Goal: Task Accomplishment & Management: Manage account settings

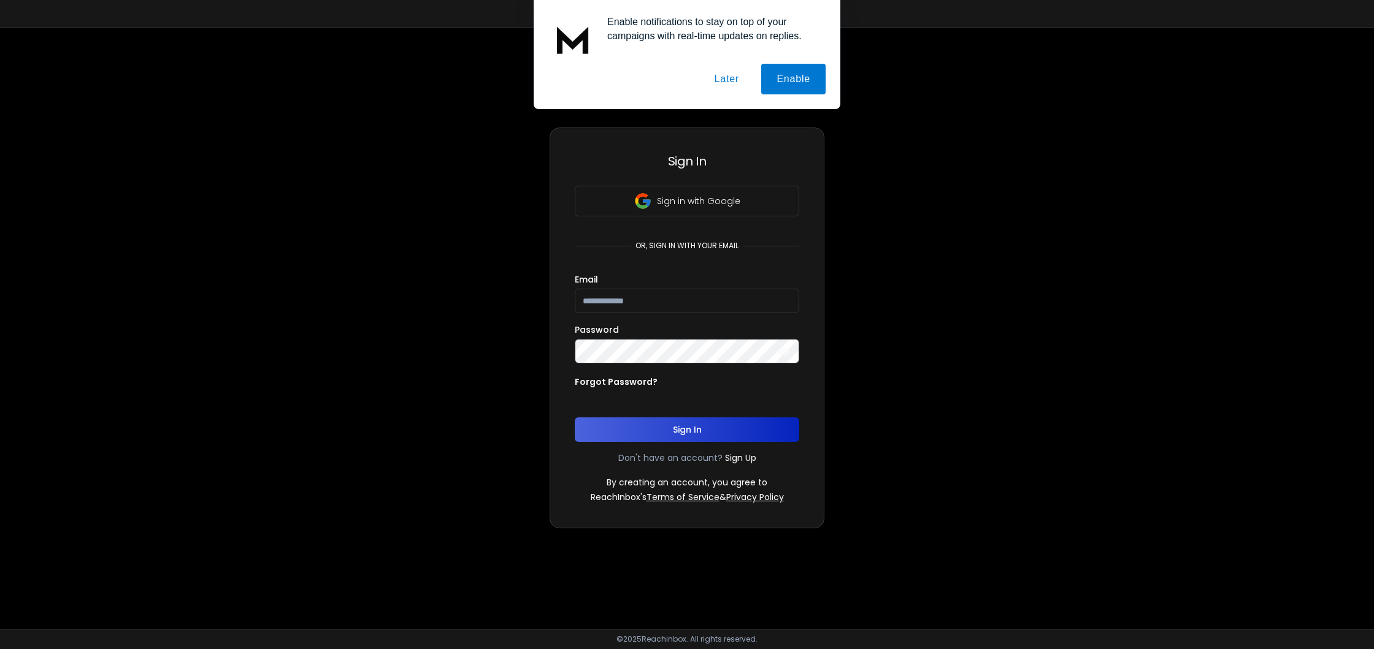
type input "**********"
click at [683, 435] on button "Sign In" at bounding box center [687, 430] width 224 height 25
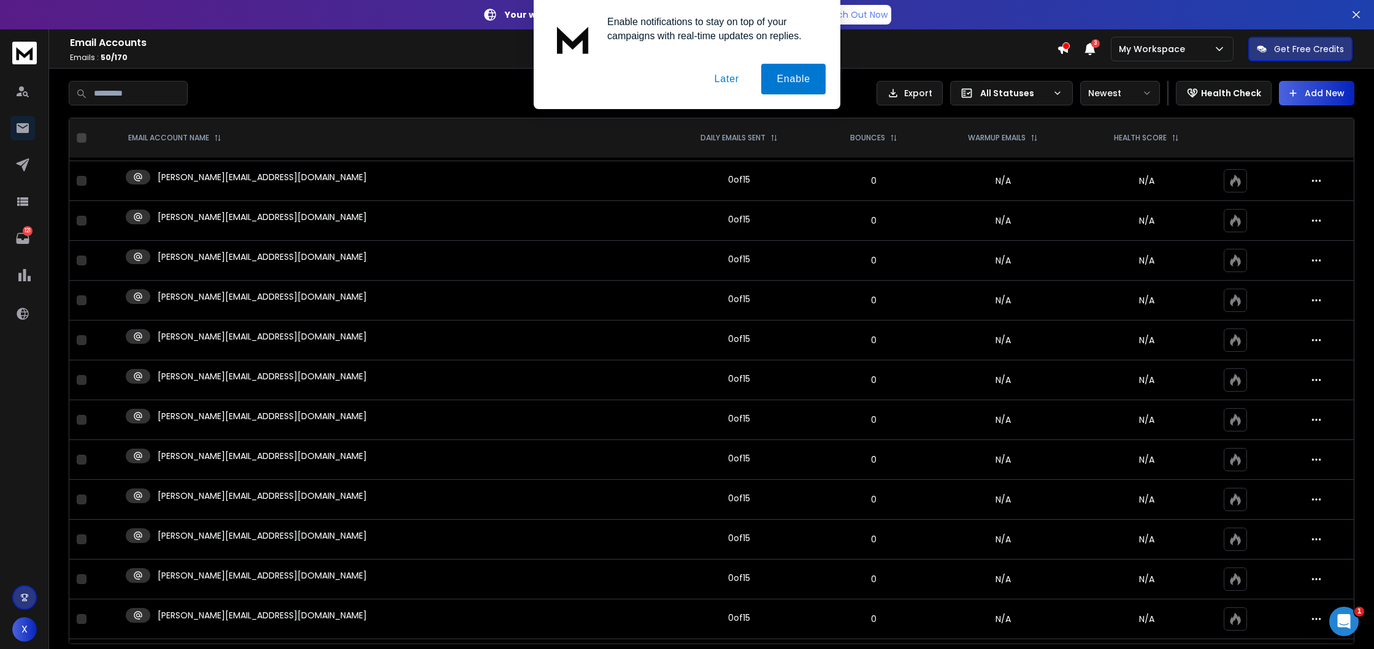
scroll to position [443, 0]
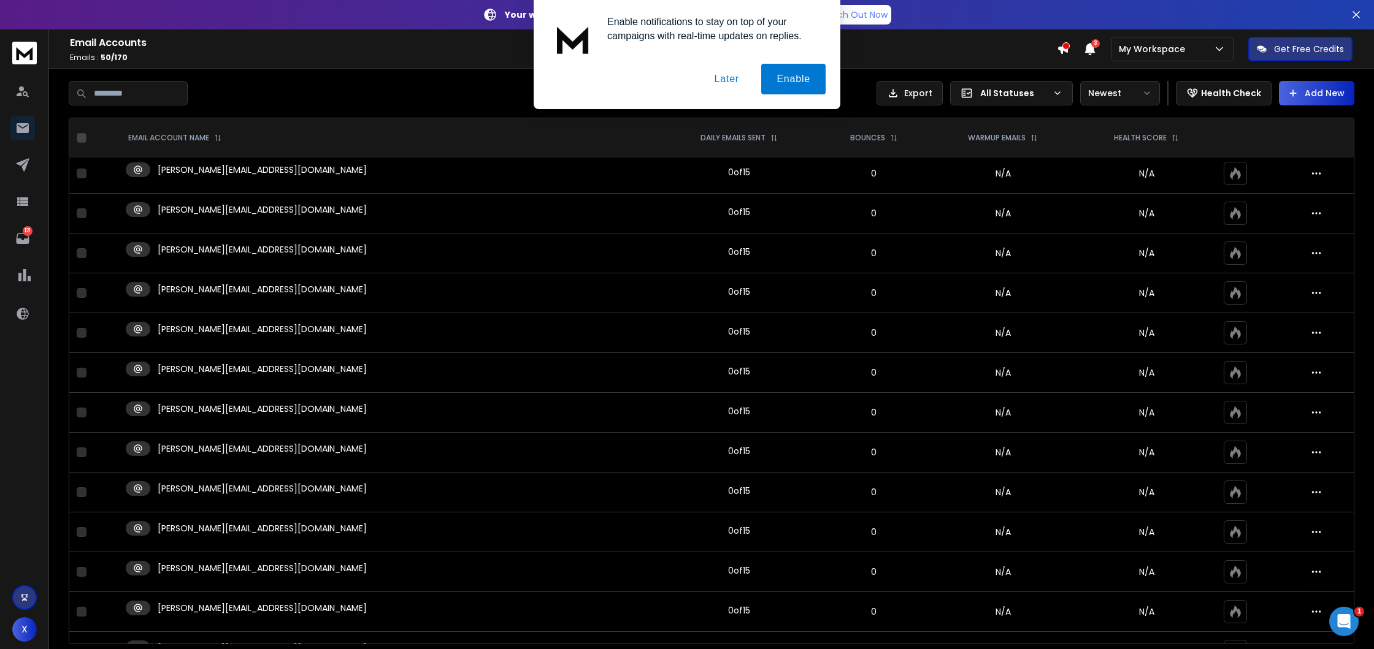
click at [720, 76] on button "Later" at bounding box center [726, 79] width 55 height 31
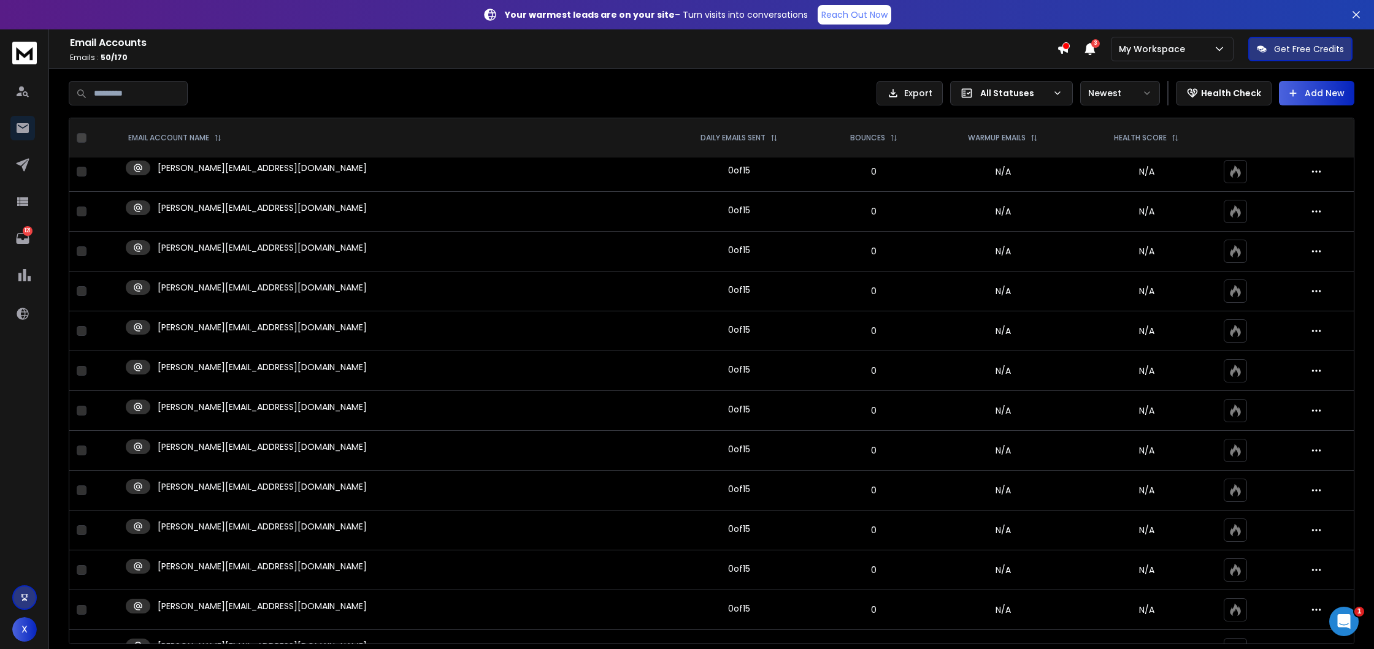
scroll to position [0, 0]
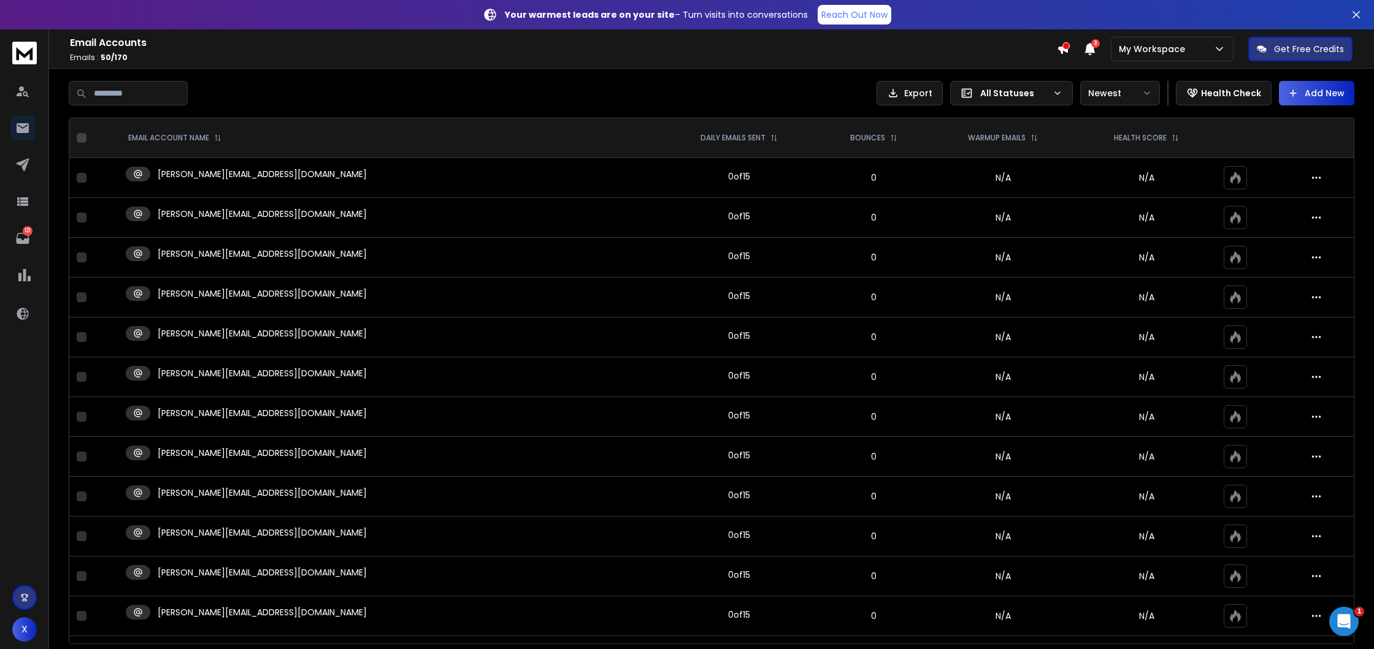
click at [117, 95] on input at bounding box center [128, 93] width 119 height 25
type input "*********"
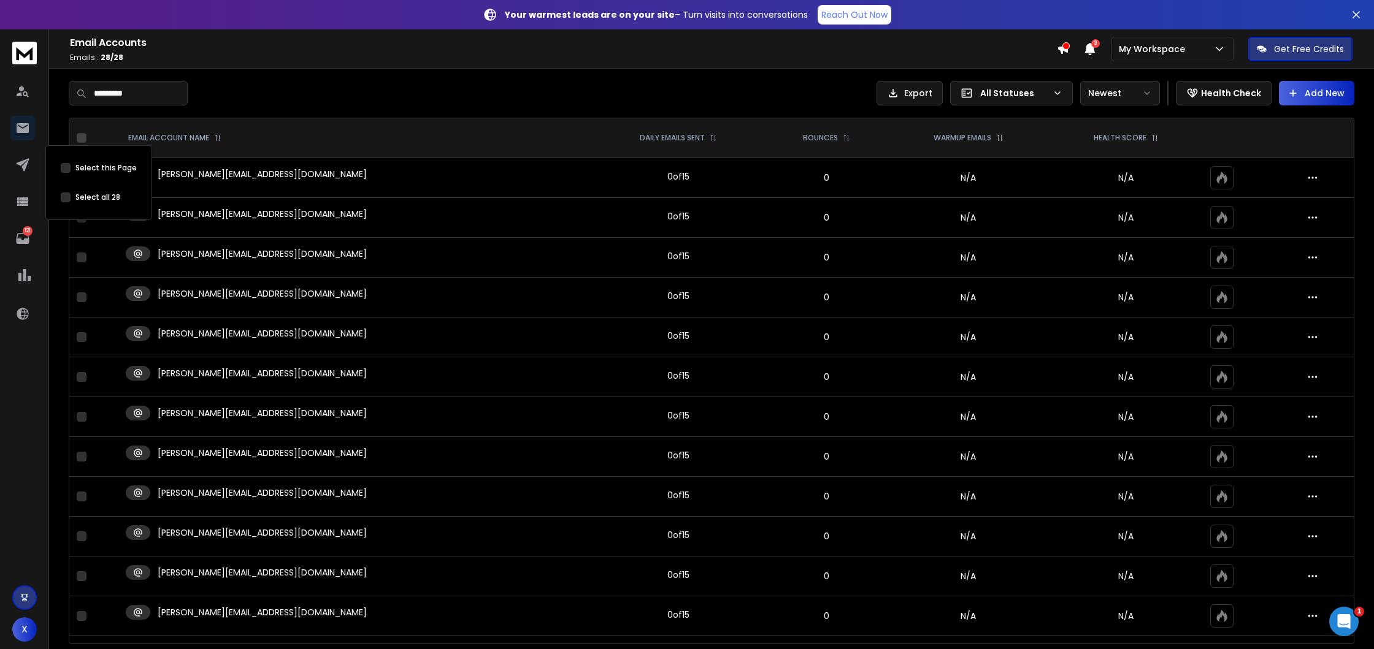
click at [79, 137] on button "Select this Page" at bounding box center [82, 138] width 10 height 10
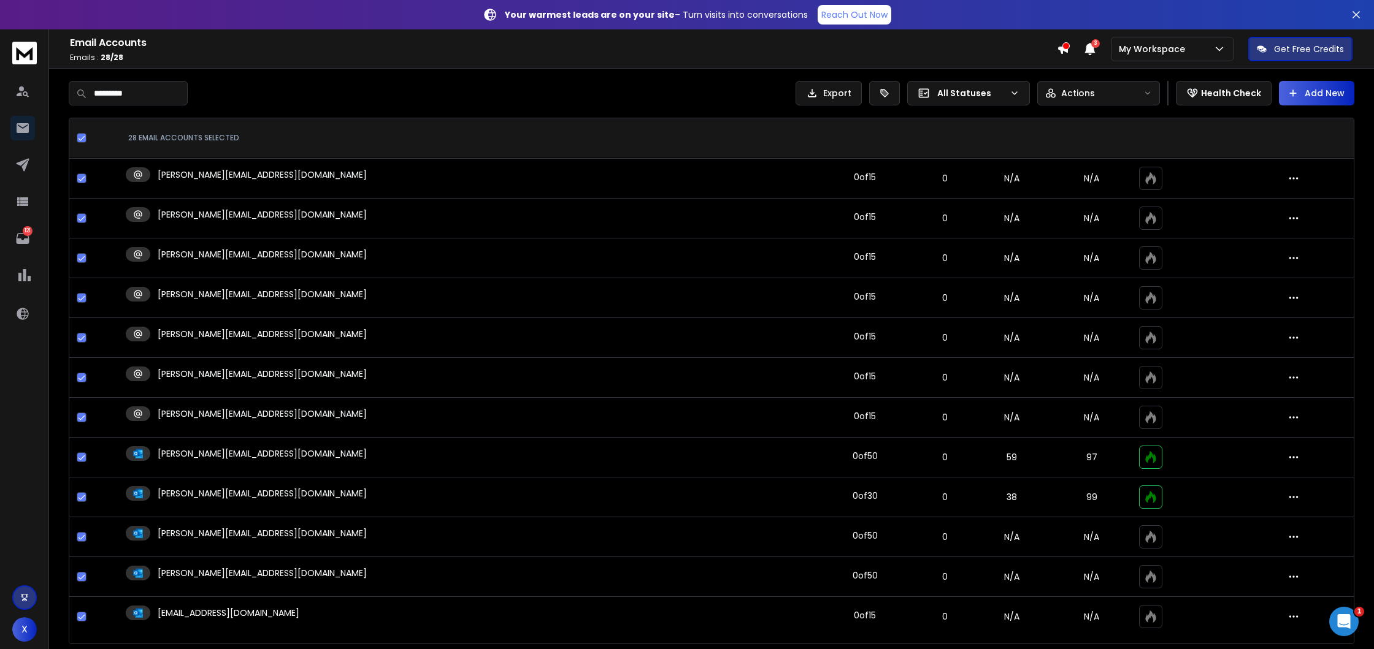
scroll to position [640, 0]
click at [83, 454] on button "button" at bounding box center [82, 455] width 10 height 10
click at [80, 499] on button "button" at bounding box center [82, 495] width 10 height 10
click at [80, 540] on td at bounding box center [93, 535] width 49 height 40
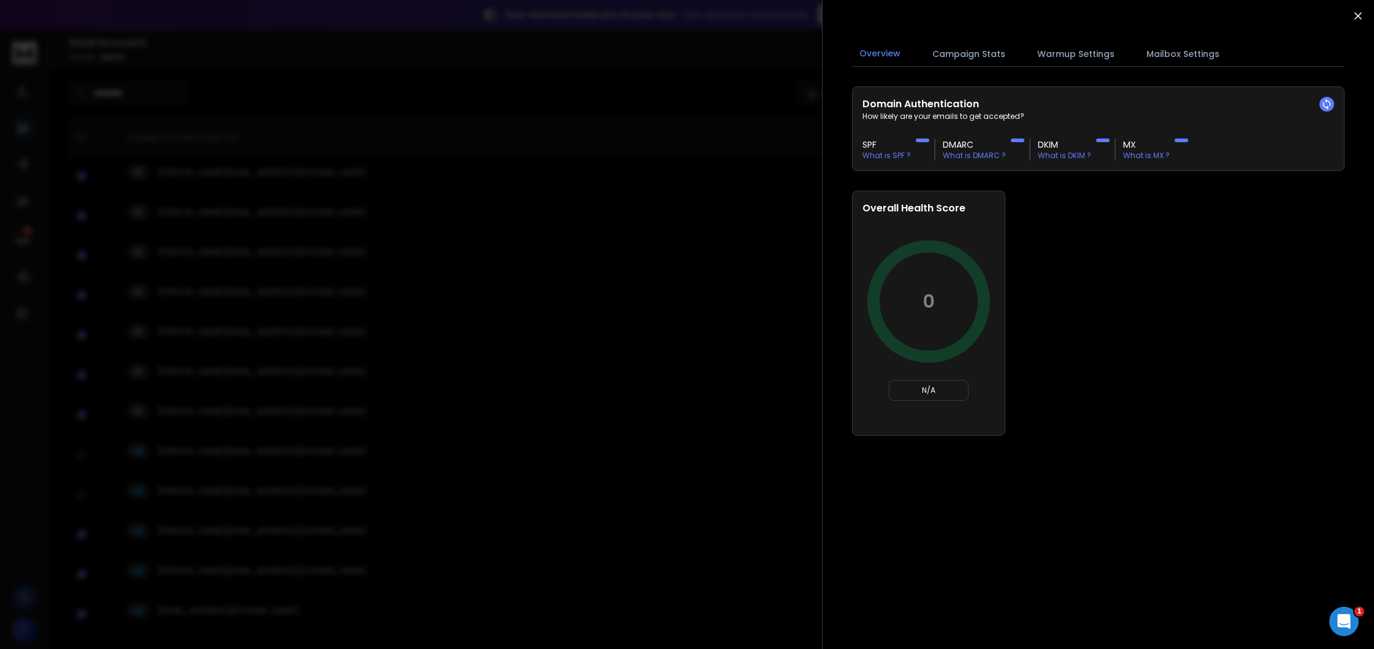
click at [1355, 17] on icon "button" at bounding box center [1358, 16] width 6 height 6
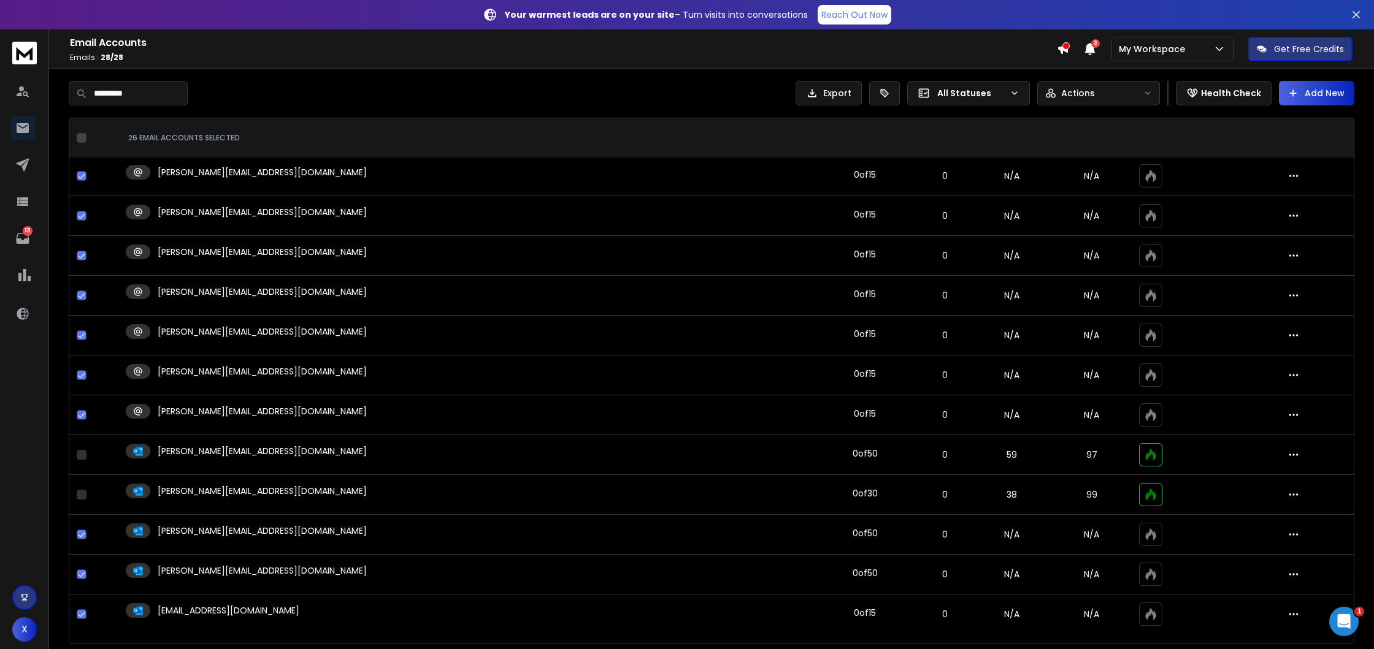
click at [82, 531] on button "button" at bounding box center [82, 535] width 10 height 10
click at [82, 572] on button "button" at bounding box center [82, 575] width 10 height 10
click at [78, 615] on button "button" at bounding box center [82, 615] width 10 height 10
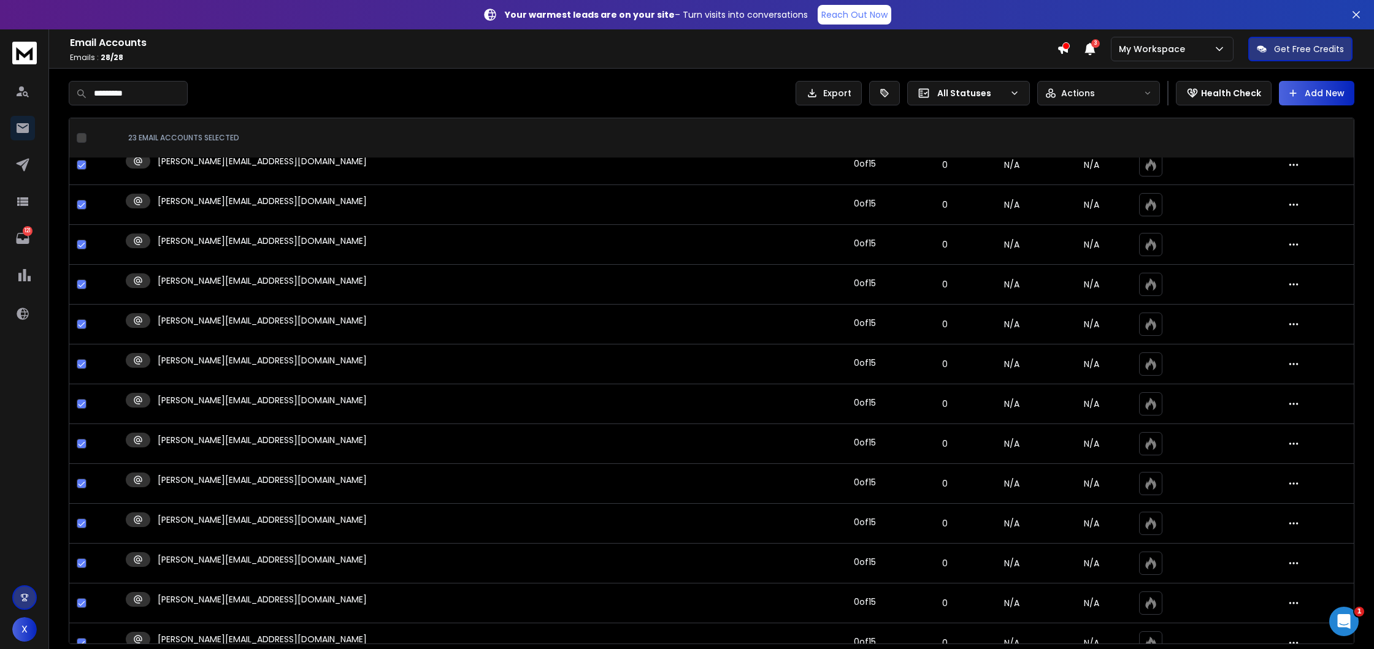
scroll to position [0, 0]
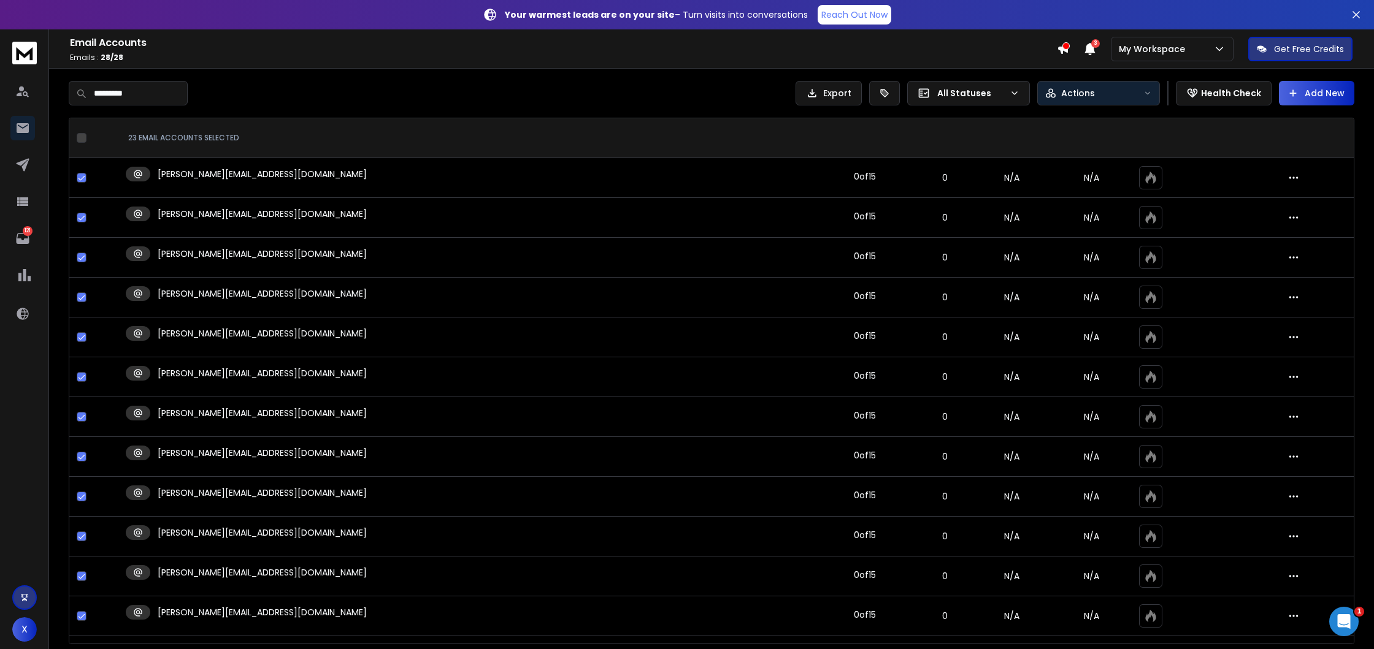
click at [1094, 91] on p "Actions" at bounding box center [1078, 93] width 34 height 12
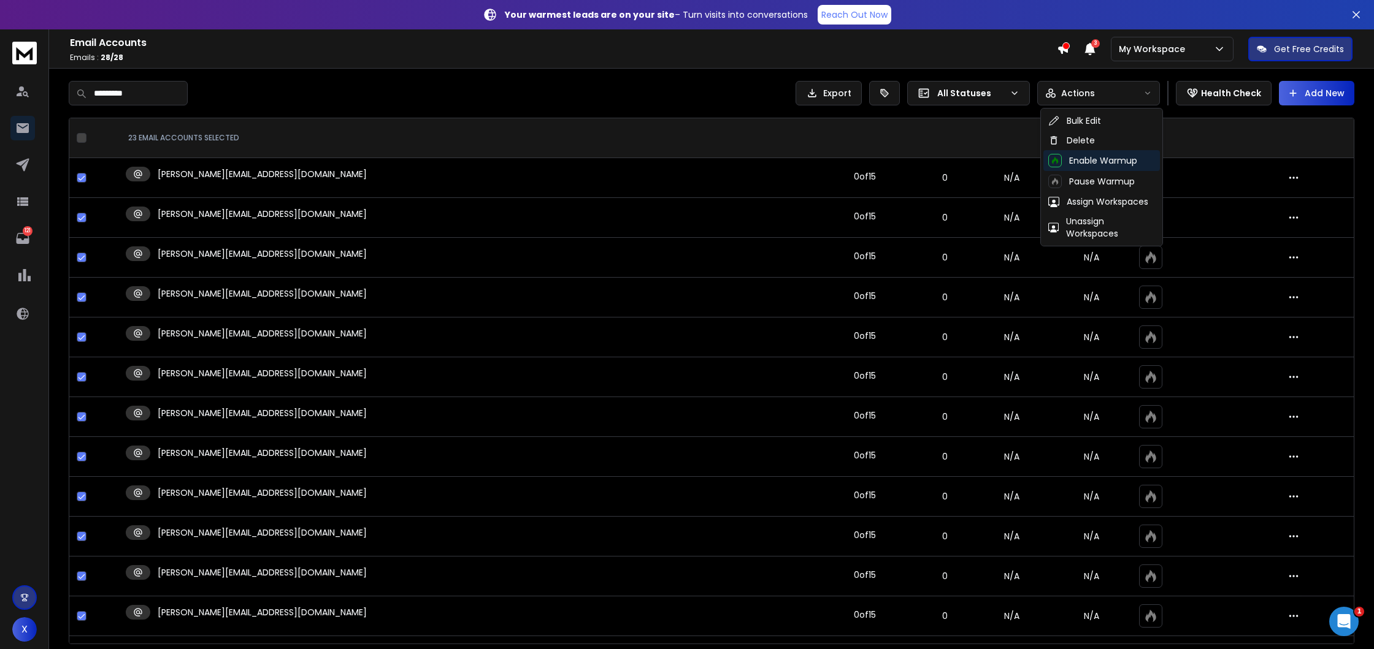
click at [1111, 160] on div "Enable Warmup" at bounding box center [1092, 160] width 89 height 13
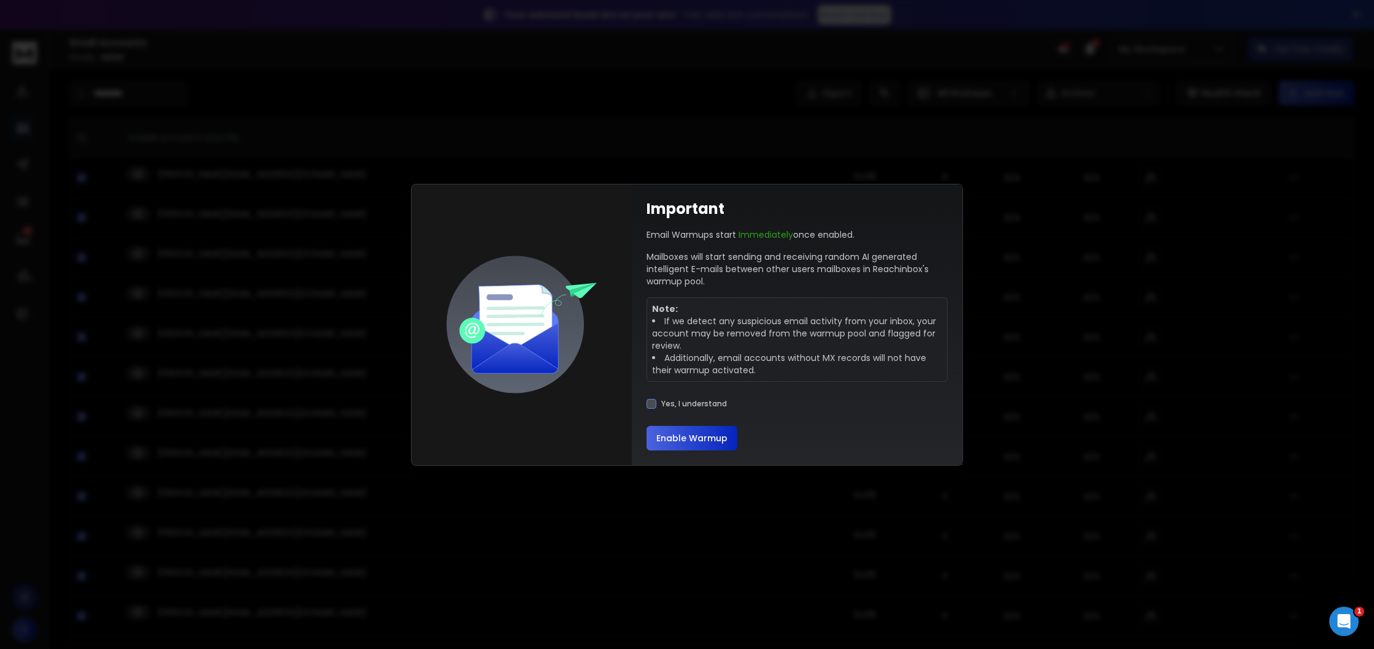
click at [651, 406] on button "Yes, I understand" at bounding box center [651, 404] width 10 height 10
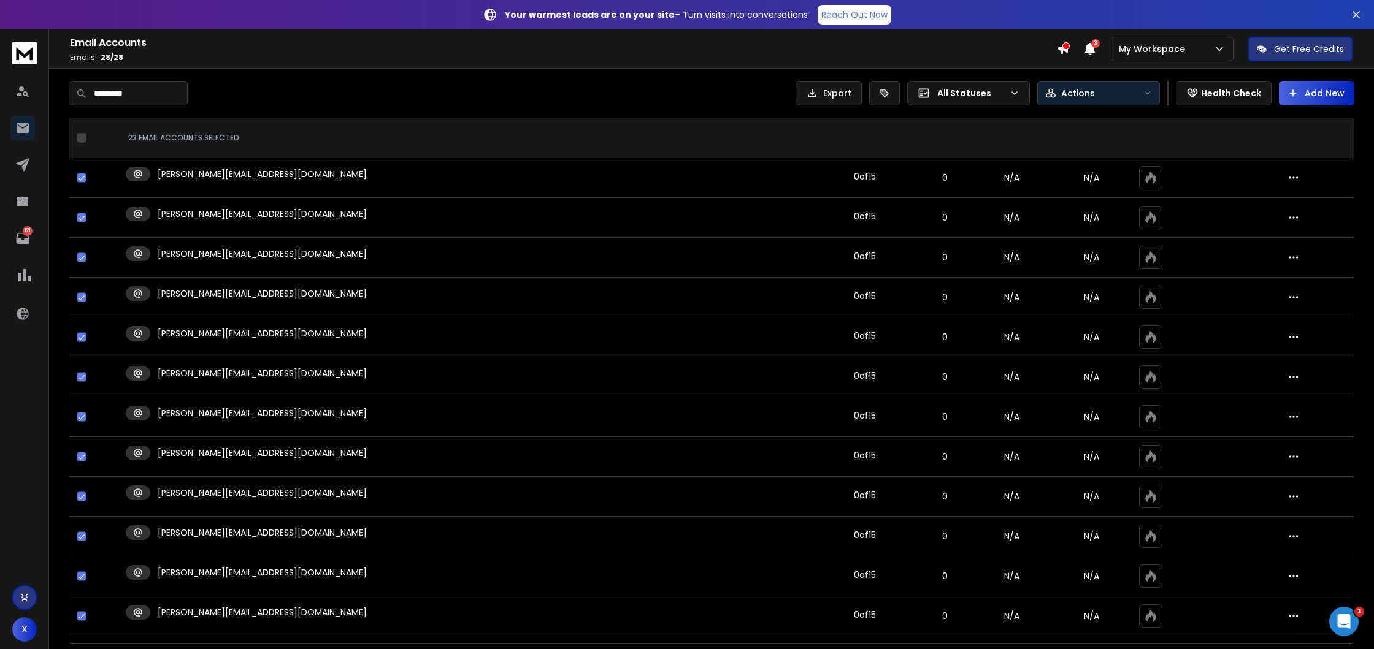
click at [1118, 93] on div "Actions" at bounding box center [1091, 93] width 93 height 12
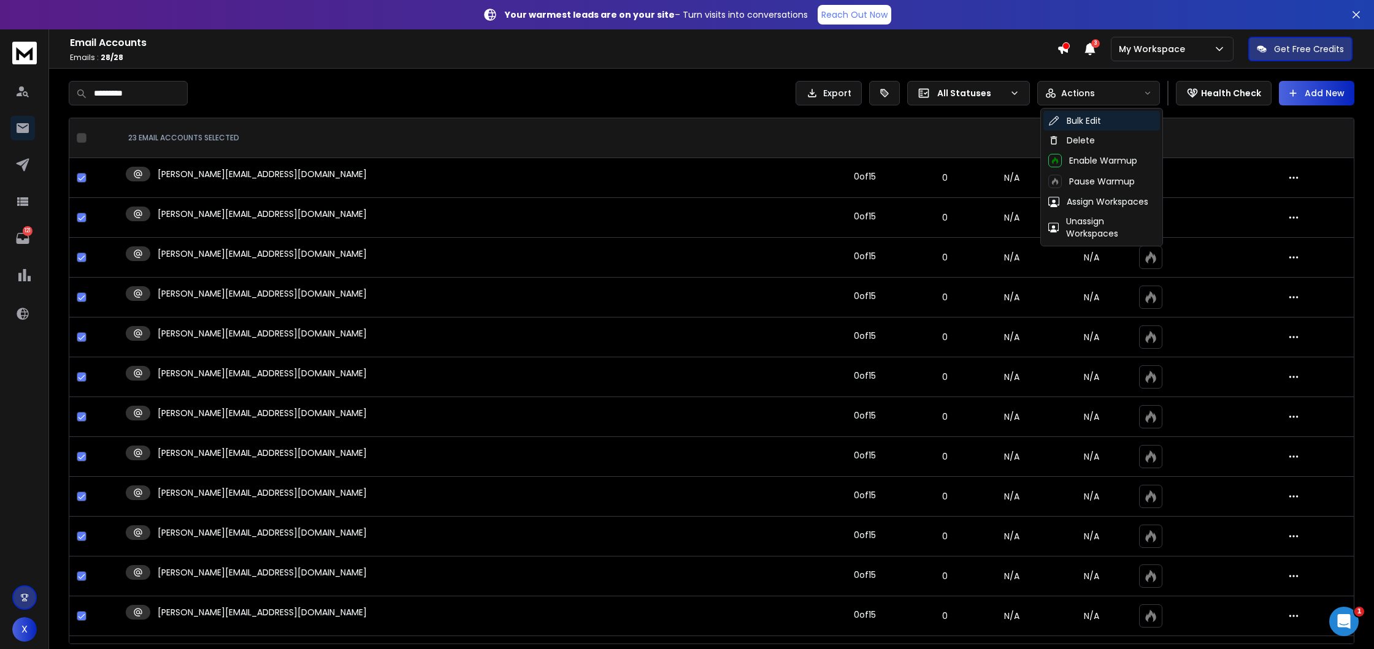
click at [1092, 118] on div "Bulk Edit" at bounding box center [1074, 121] width 53 height 12
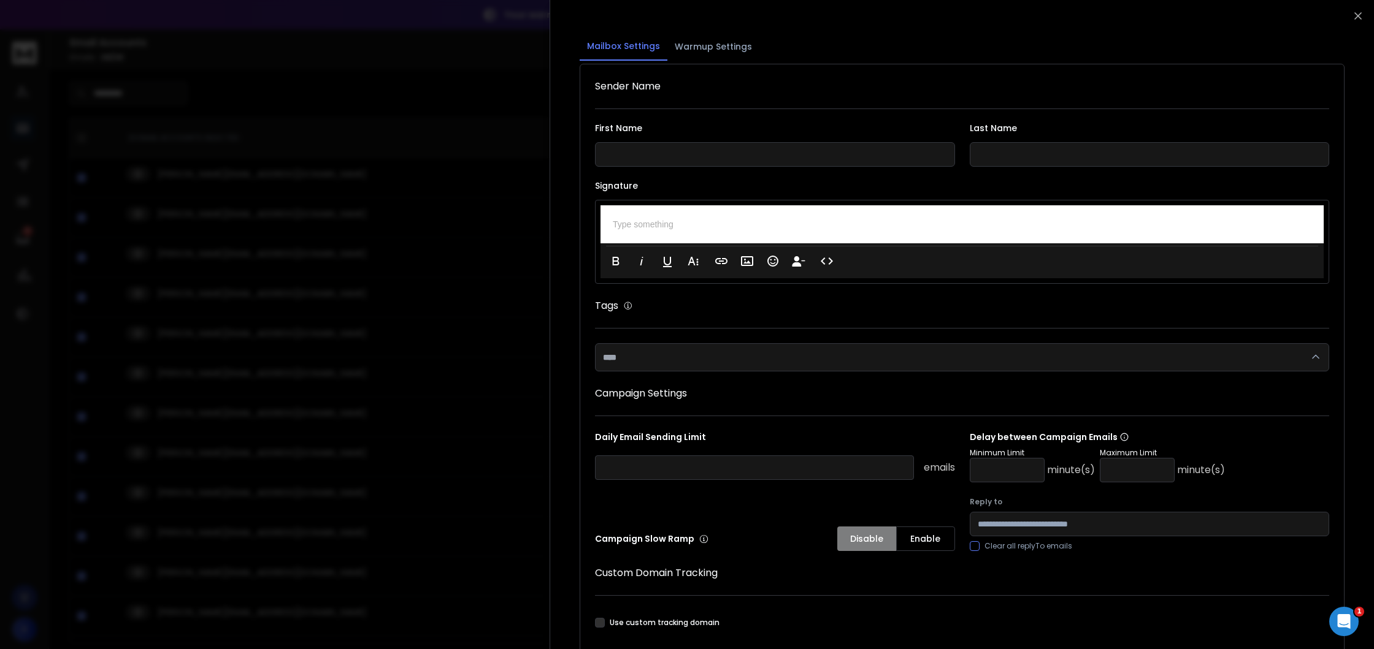
scroll to position [75, 0]
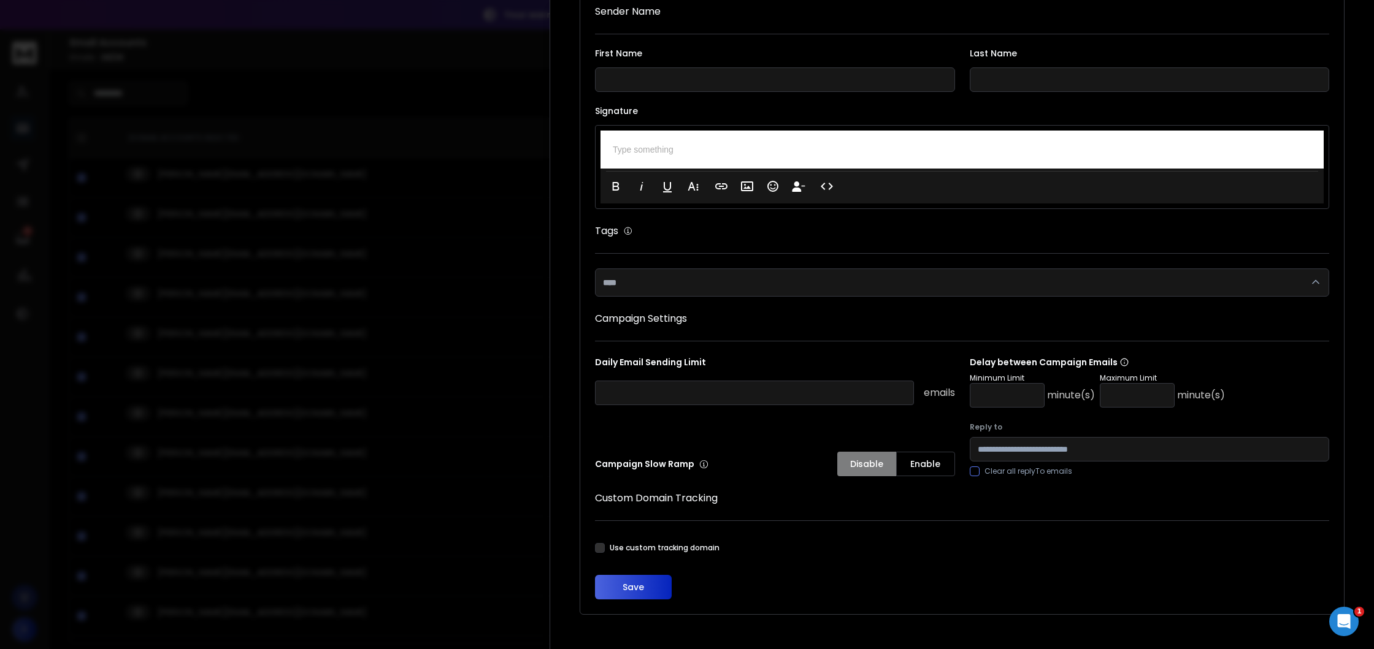
click at [642, 286] on input at bounding box center [646, 283] width 96 height 22
click at [790, 415] on form "First Name Last Name Signature Type something Clear Formatting Font Family Aria…" at bounding box center [962, 324] width 734 height 551
click at [844, 281] on div at bounding box center [962, 283] width 734 height 28
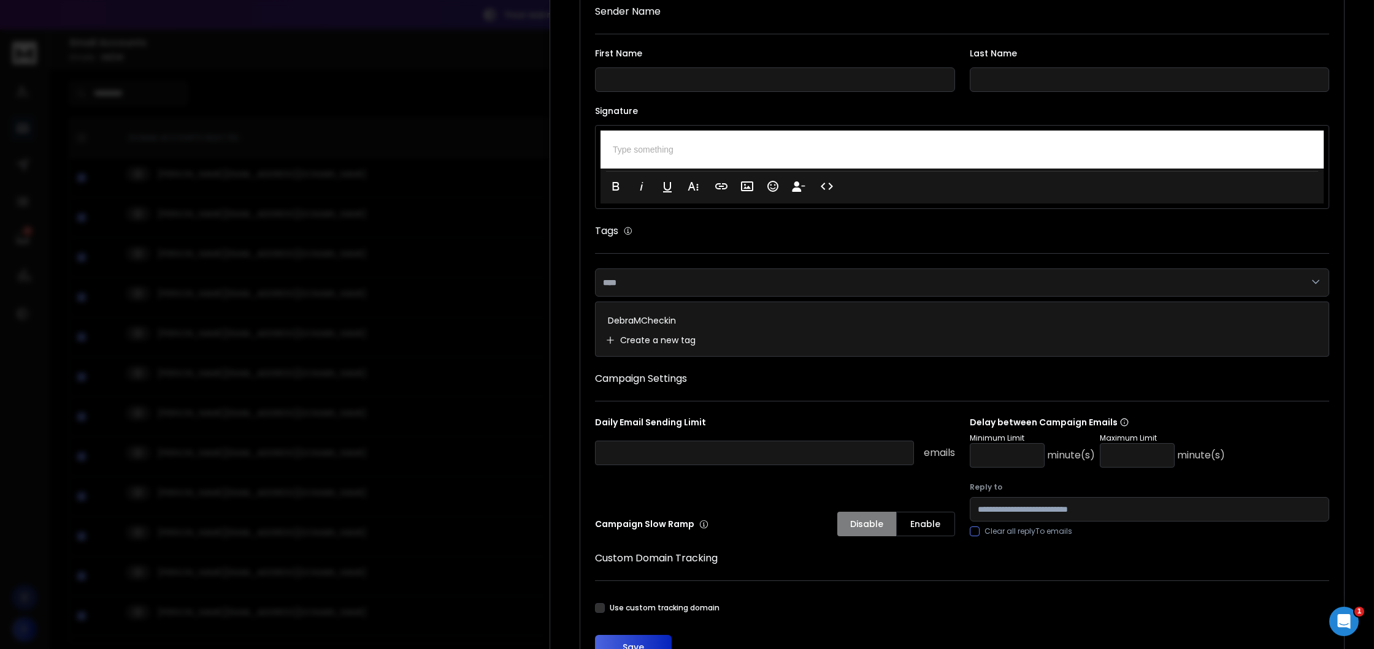
click at [591, 263] on div "Sender Name First Name Last Name Signature Type something Clear Formatting Font…" at bounding box center [962, 332] width 765 height 686
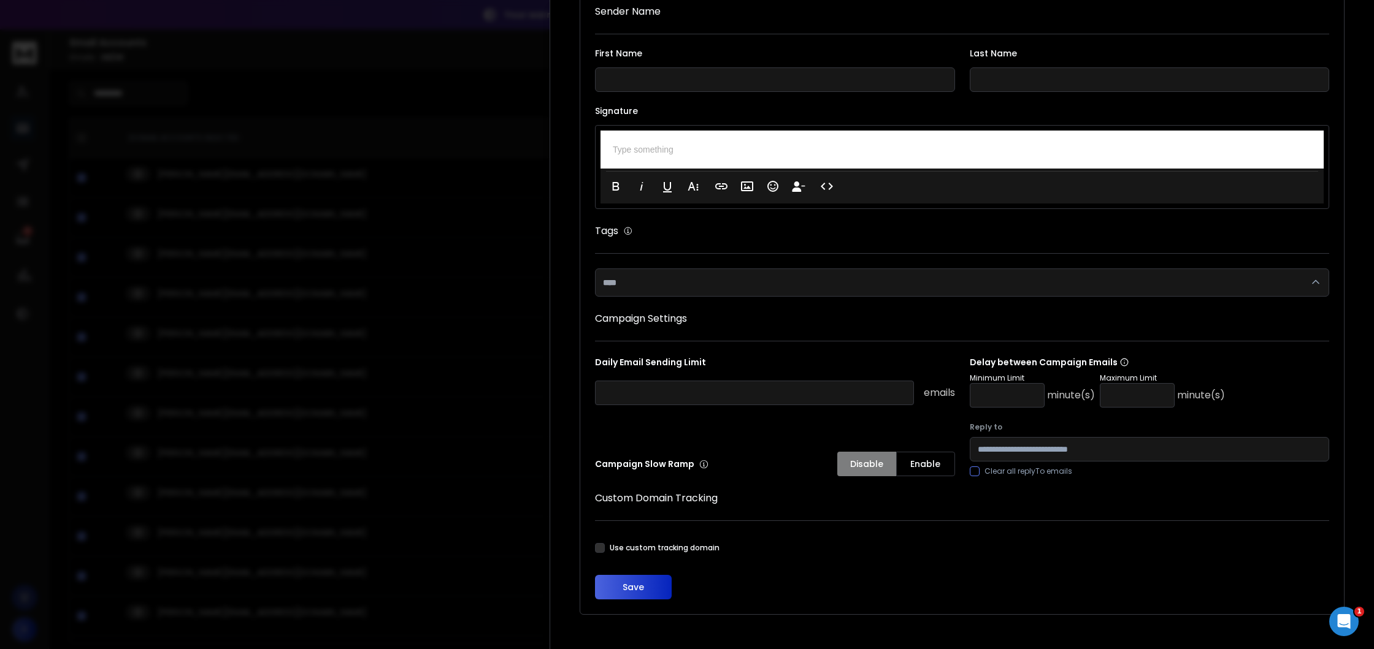
click at [740, 283] on div at bounding box center [962, 283] width 734 height 28
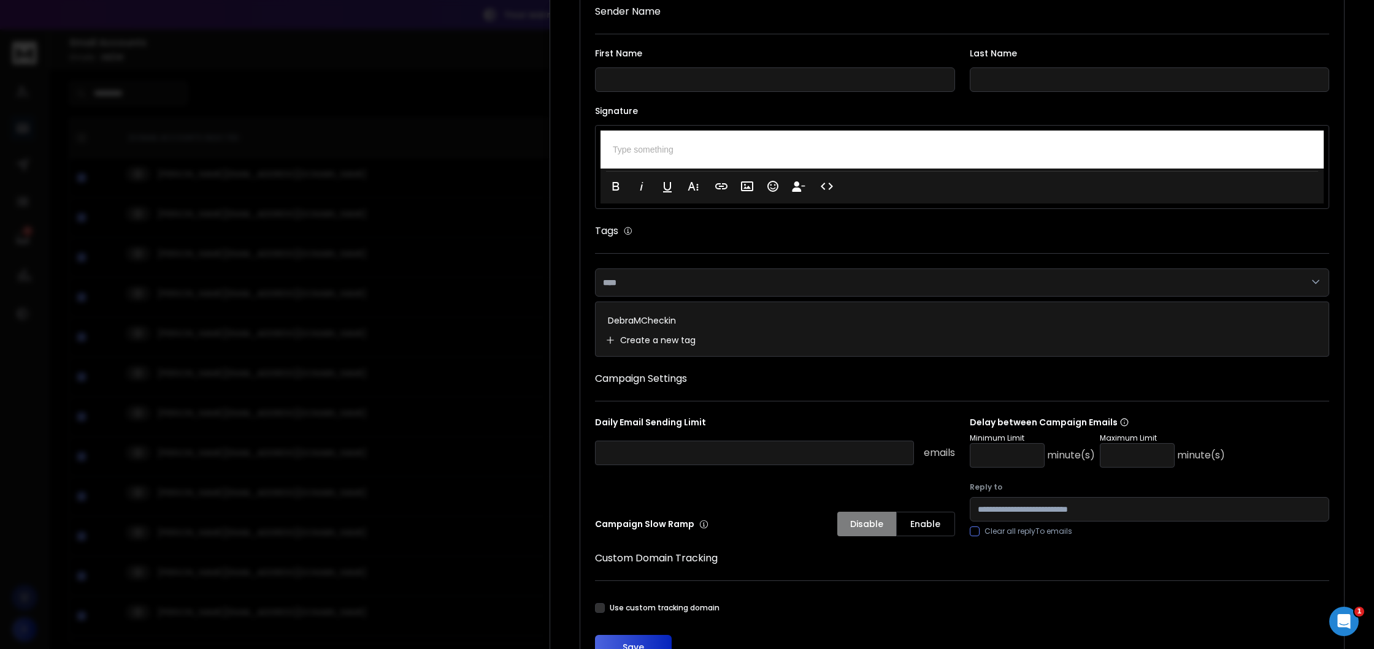
click at [652, 342] on p "Create a new tag" at bounding box center [657, 340] width 75 height 12
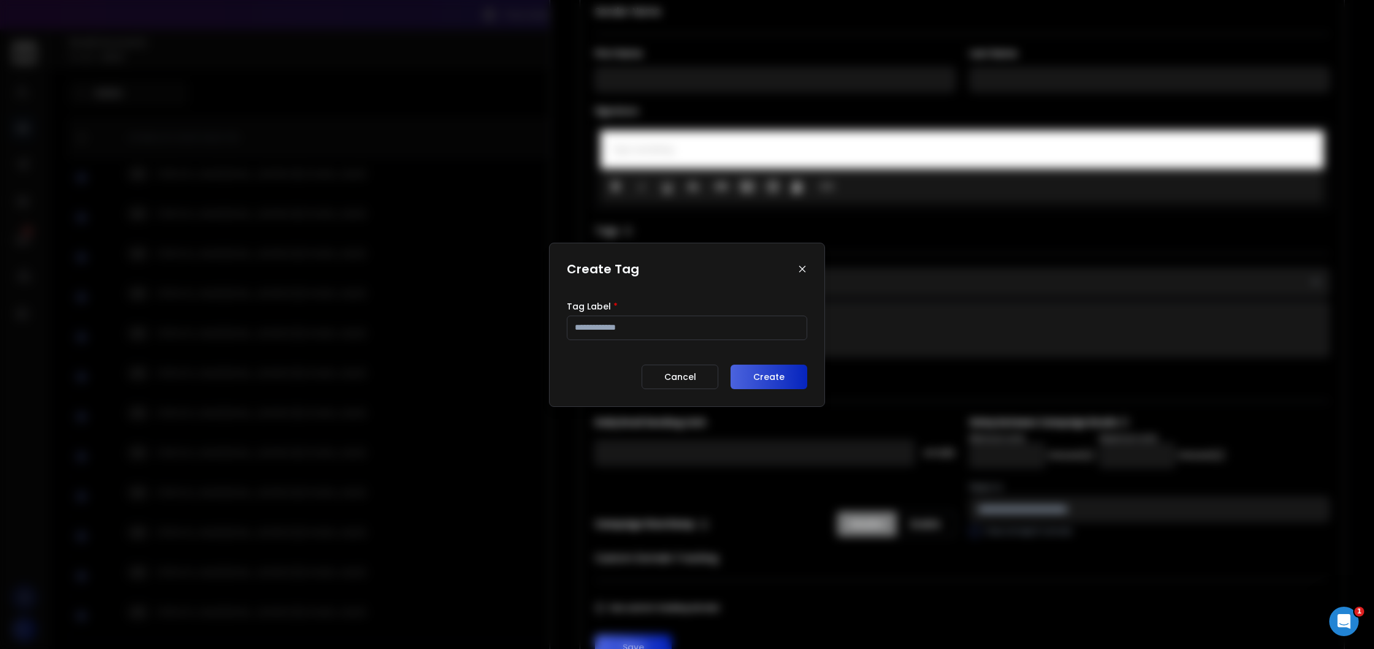
click at [608, 327] on input "text" at bounding box center [687, 328] width 240 height 25
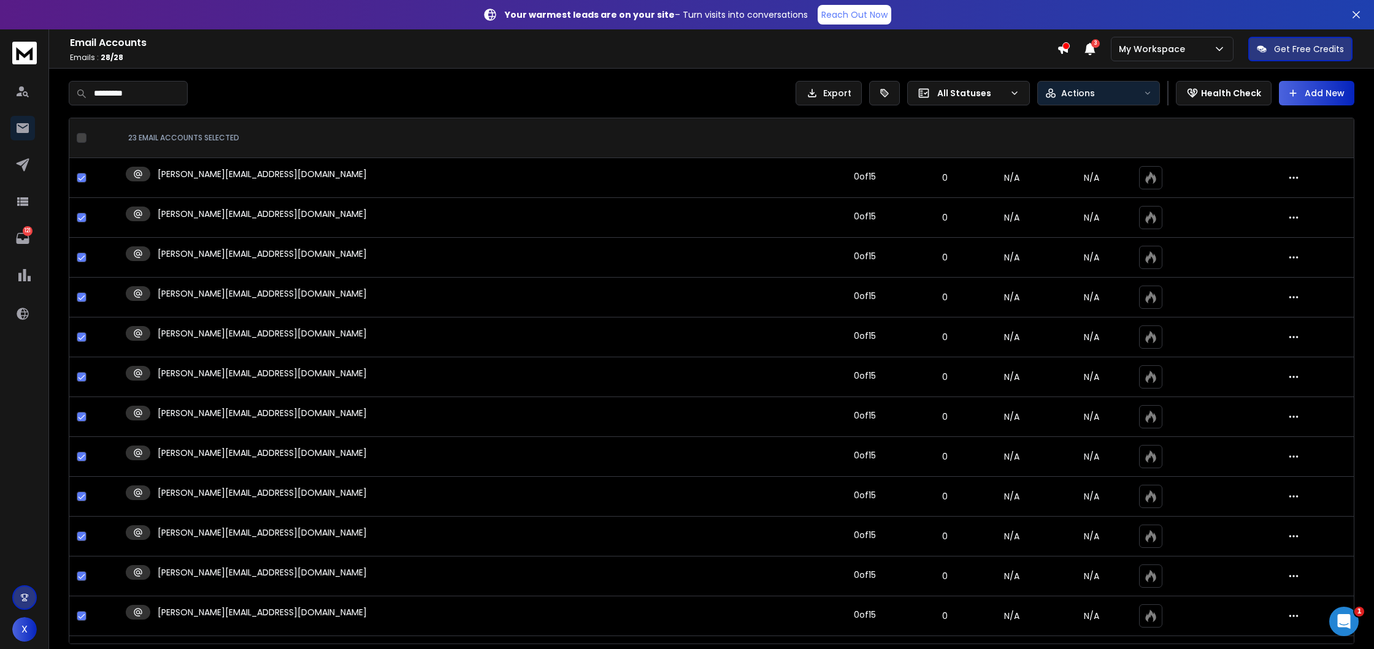
click at [1100, 99] on button "Actions" at bounding box center [1098, 93] width 123 height 25
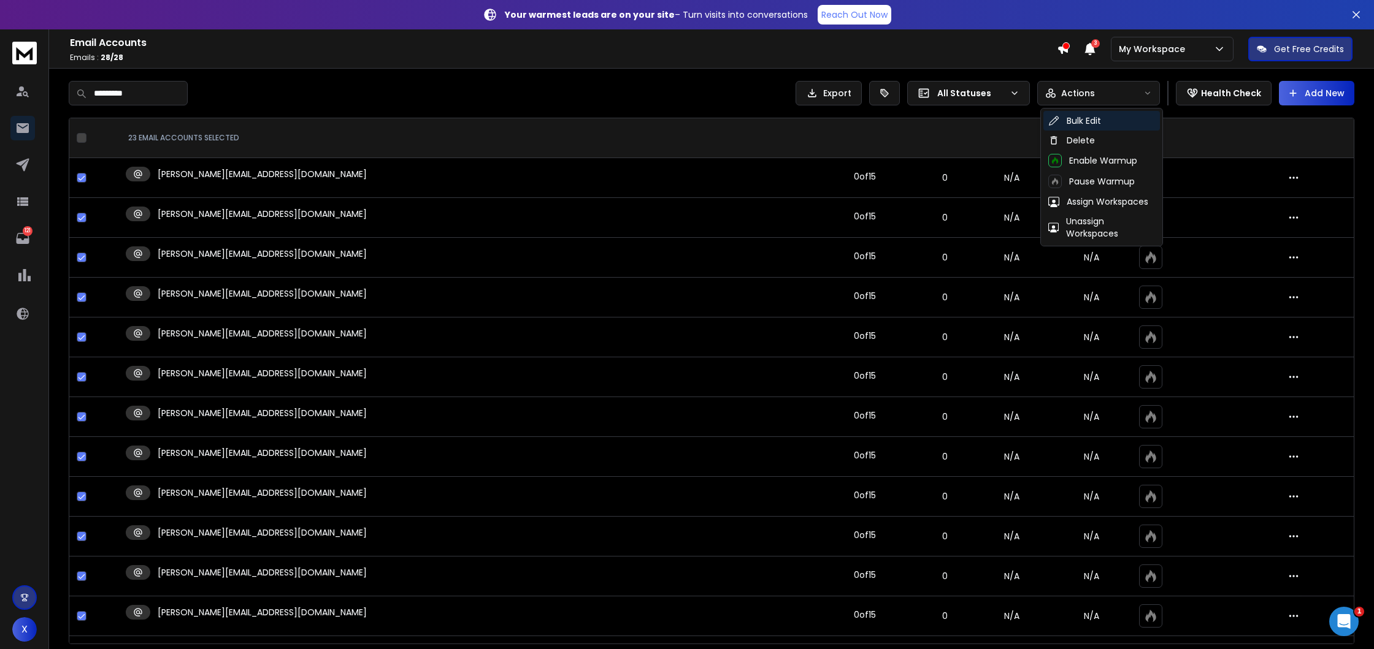
click at [1097, 121] on div "Bulk Edit" at bounding box center [1074, 121] width 53 height 12
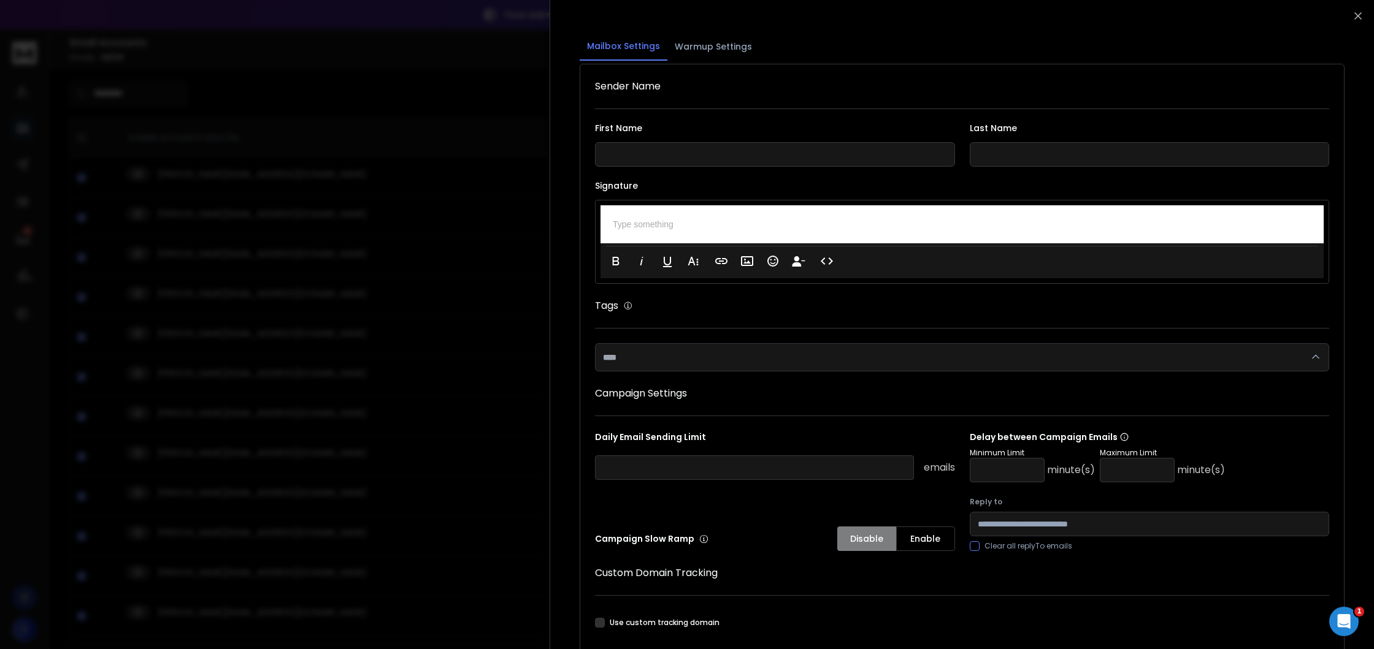
click at [711, 48] on button "Warmup Settings" at bounding box center [713, 46] width 92 height 27
click at [619, 45] on button "Mailbox Settings" at bounding box center [624, 47] width 88 height 28
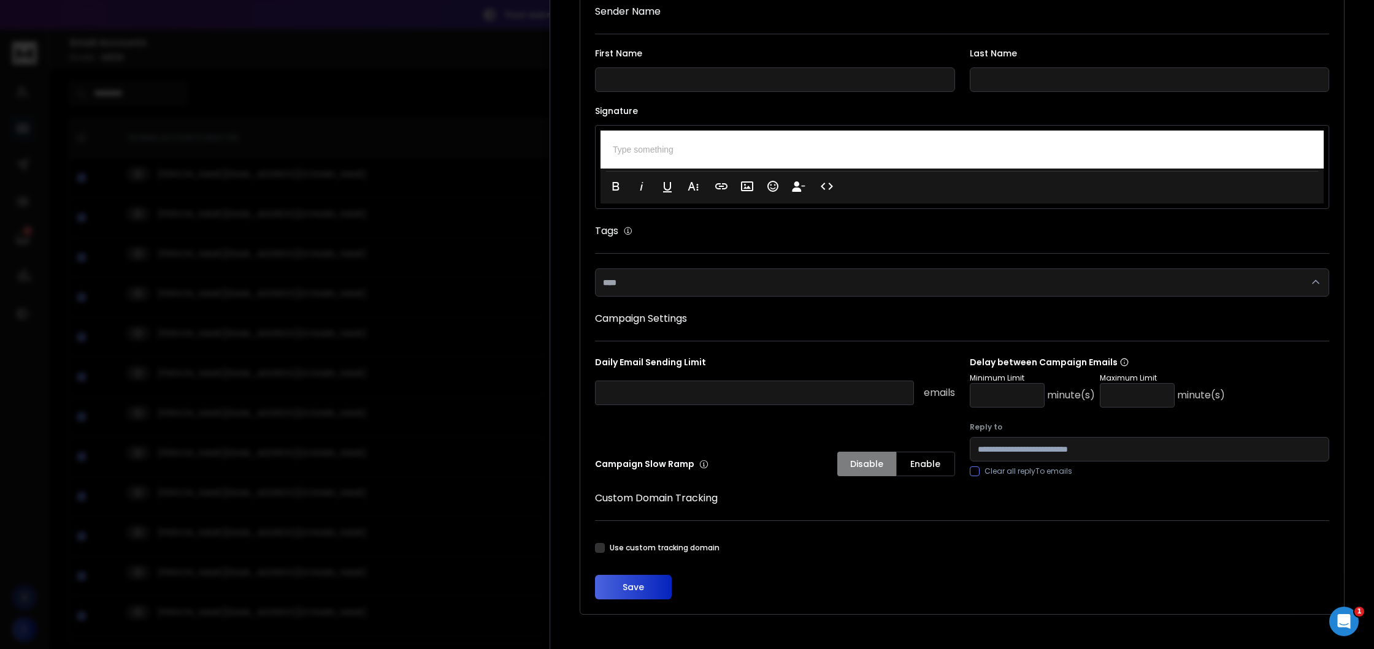
click at [989, 398] on input "number" at bounding box center [1007, 395] width 75 height 25
click at [794, 399] on input "number" at bounding box center [754, 393] width 319 height 25
type input "**"
click at [988, 403] on input "number" at bounding box center [1007, 395] width 75 height 25
type input "*"
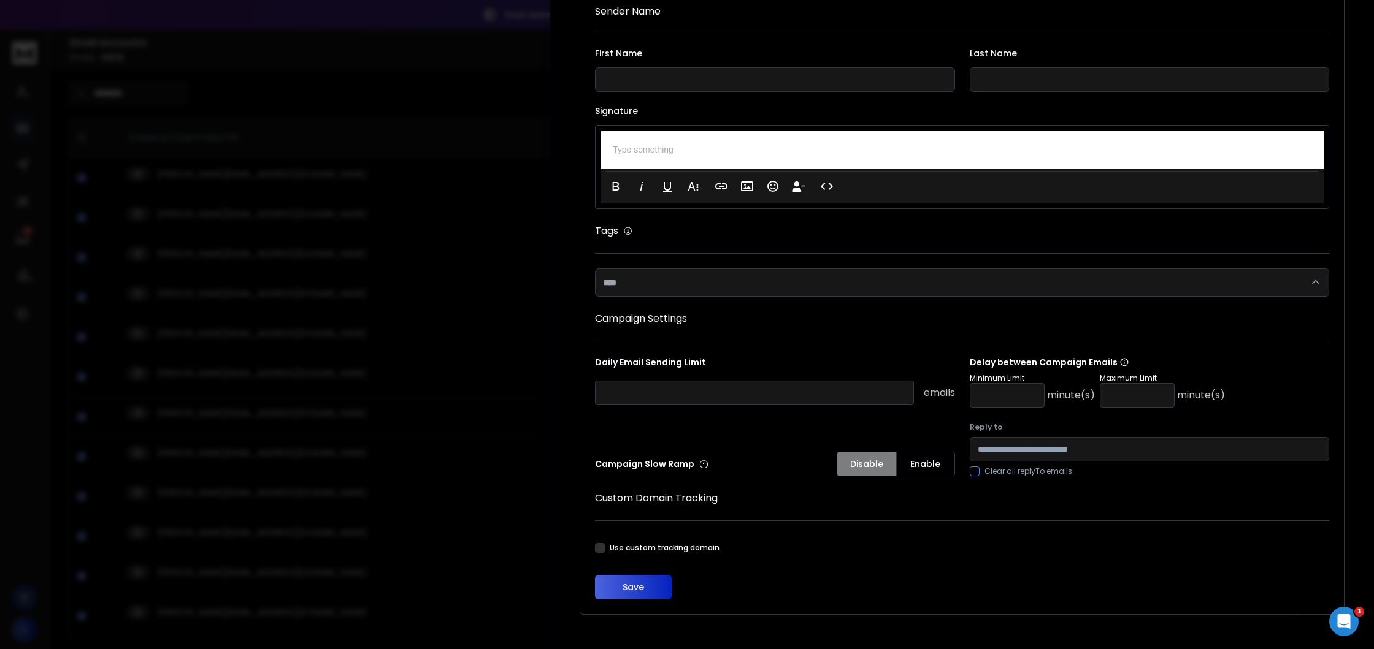
click at [1152, 391] on input "number" at bounding box center [1137, 395] width 75 height 25
type input "**"
click at [744, 432] on div "Campaign Slow Ramp Disable Enable" at bounding box center [775, 450] width 360 height 54
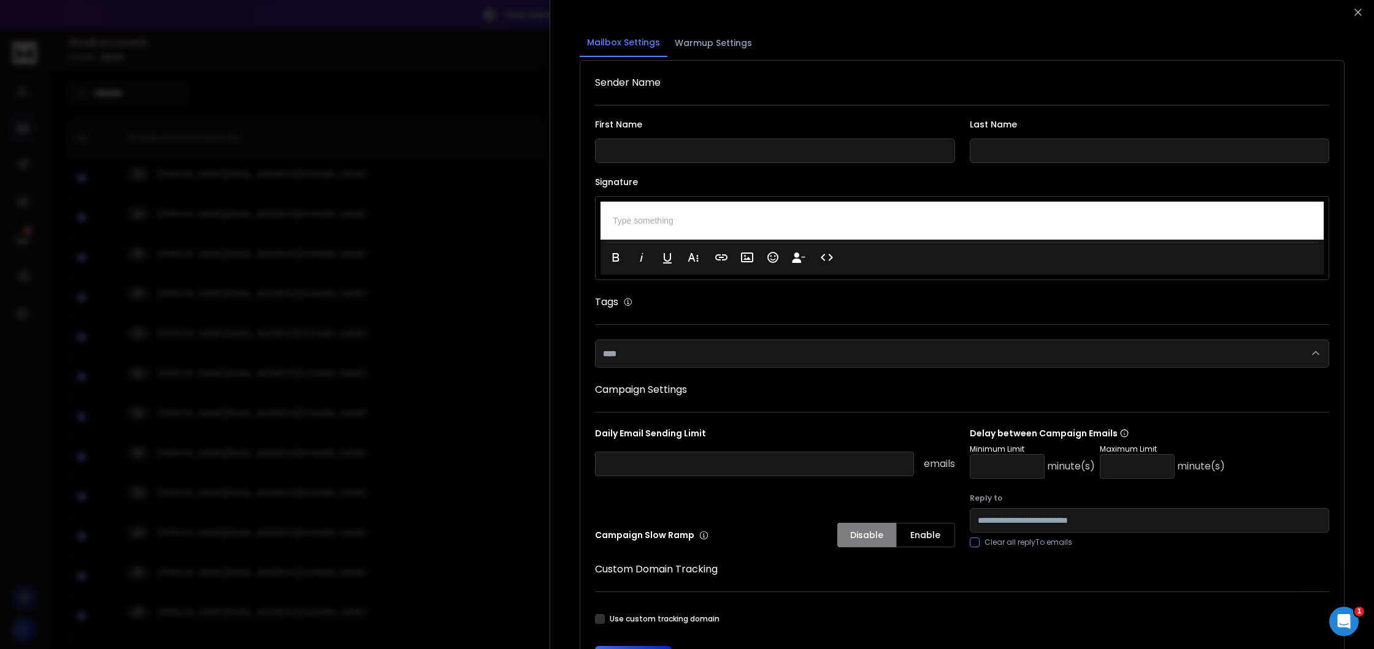
scroll to position [0, 0]
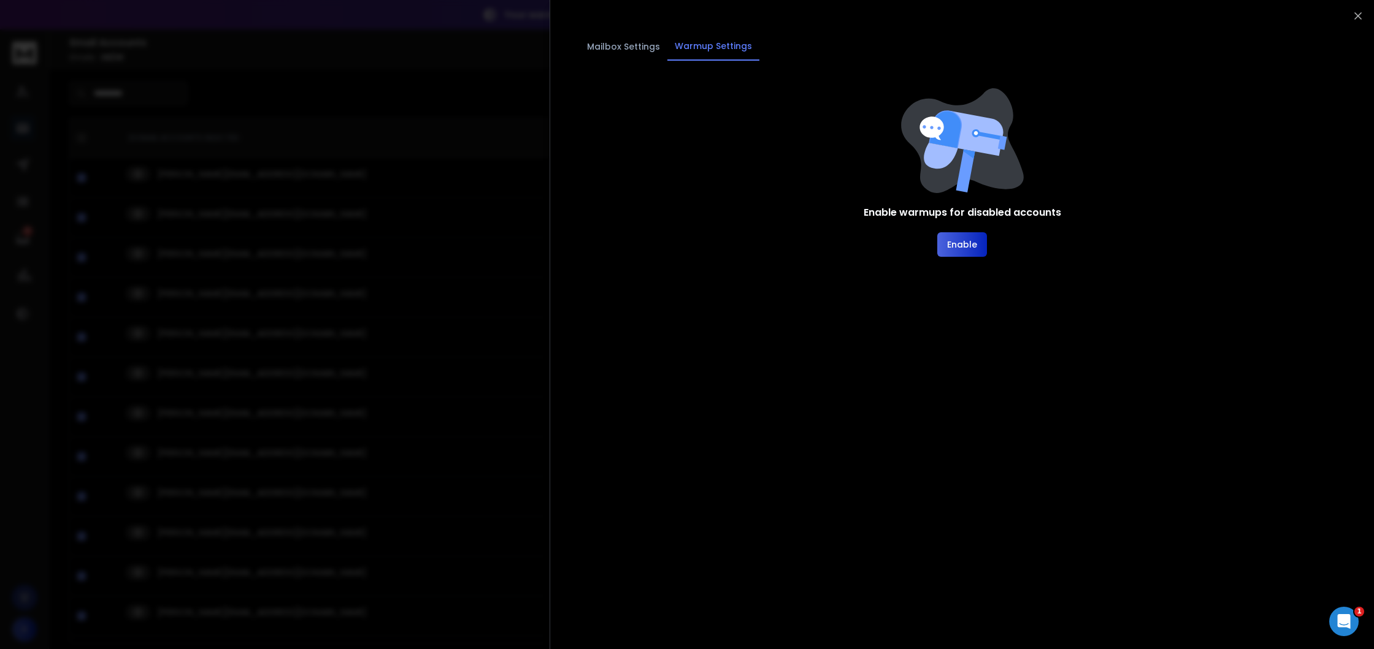
click at [711, 48] on button "Warmup Settings" at bounding box center [713, 47] width 92 height 28
click at [960, 240] on button "Enable" at bounding box center [962, 244] width 50 height 25
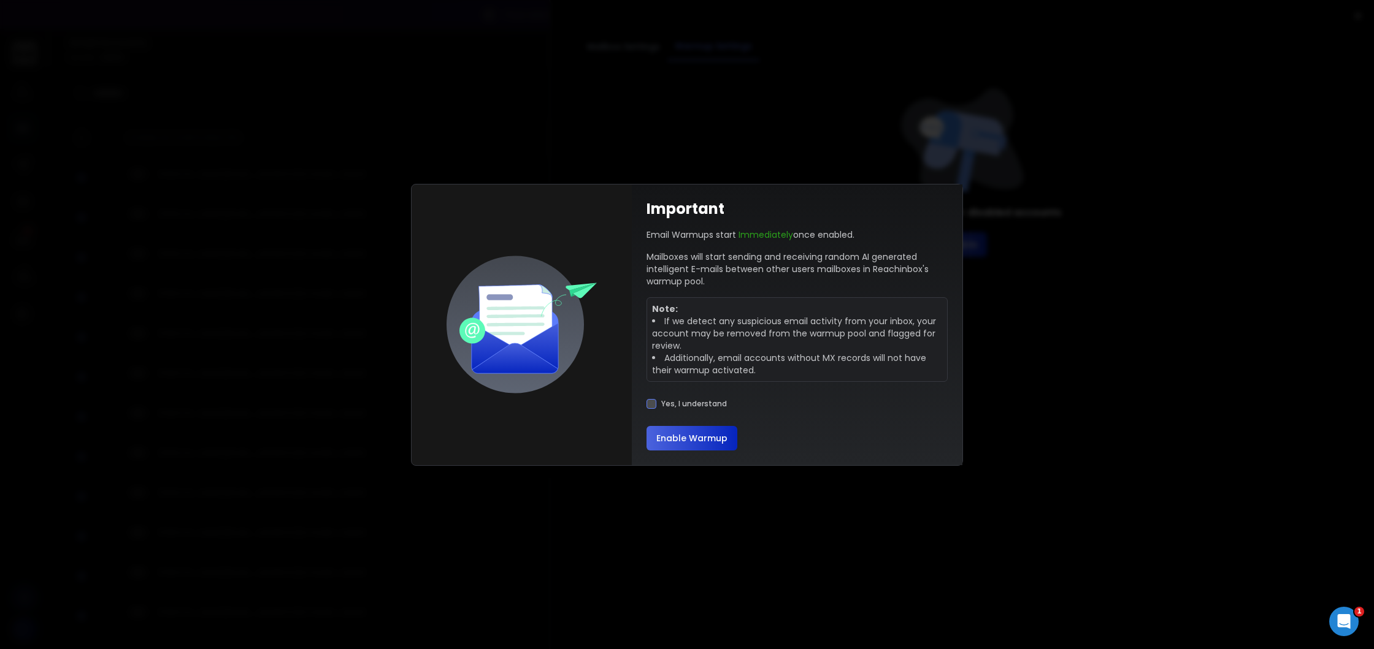
click at [681, 407] on label "Yes, I understand" at bounding box center [694, 404] width 66 height 10
click at [651, 405] on button "Yes, I understand" at bounding box center [651, 404] width 10 height 10
click at [678, 438] on button "Enable Warmup" at bounding box center [691, 438] width 91 height 25
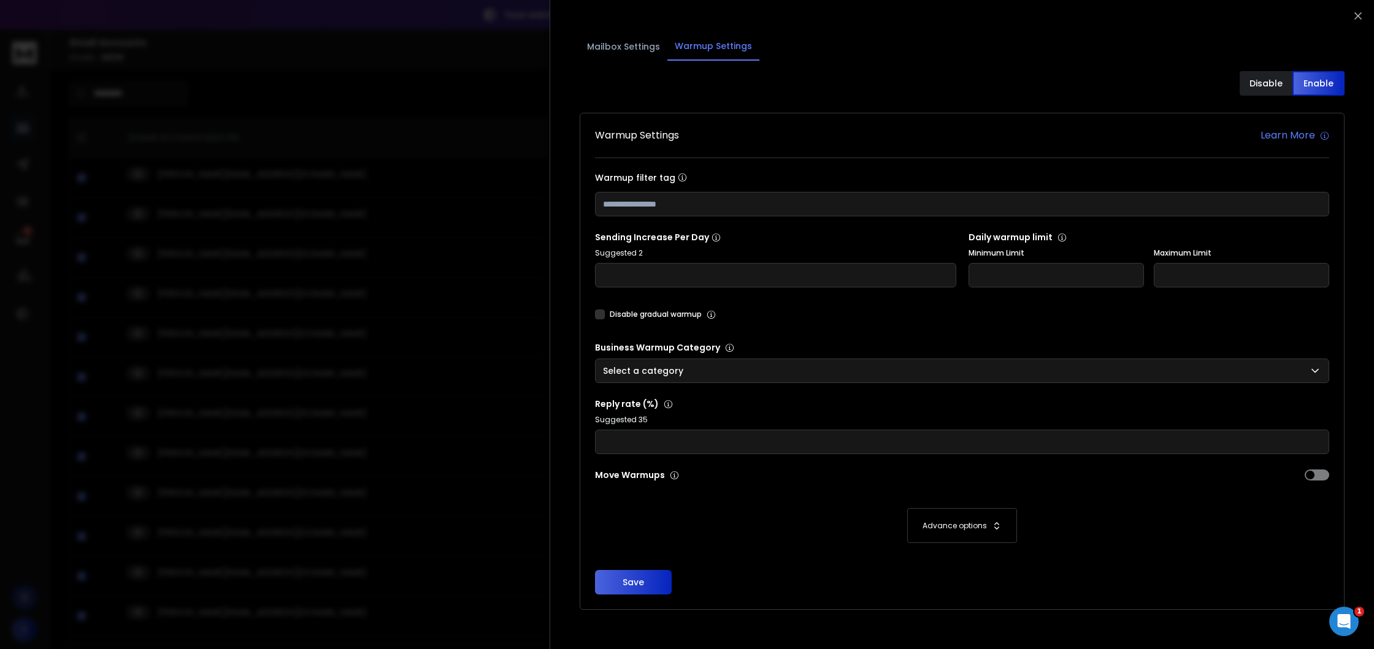
click at [733, 207] on input at bounding box center [962, 204] width 734 height 25
type input "**********"
click at [798, 249] on p "Suggested 2" at bounding box center [775, 253] width 361 height 10
click at [767, 281] on input "number" at bounding box center [775, 275] width 361 height 25
type input "*"
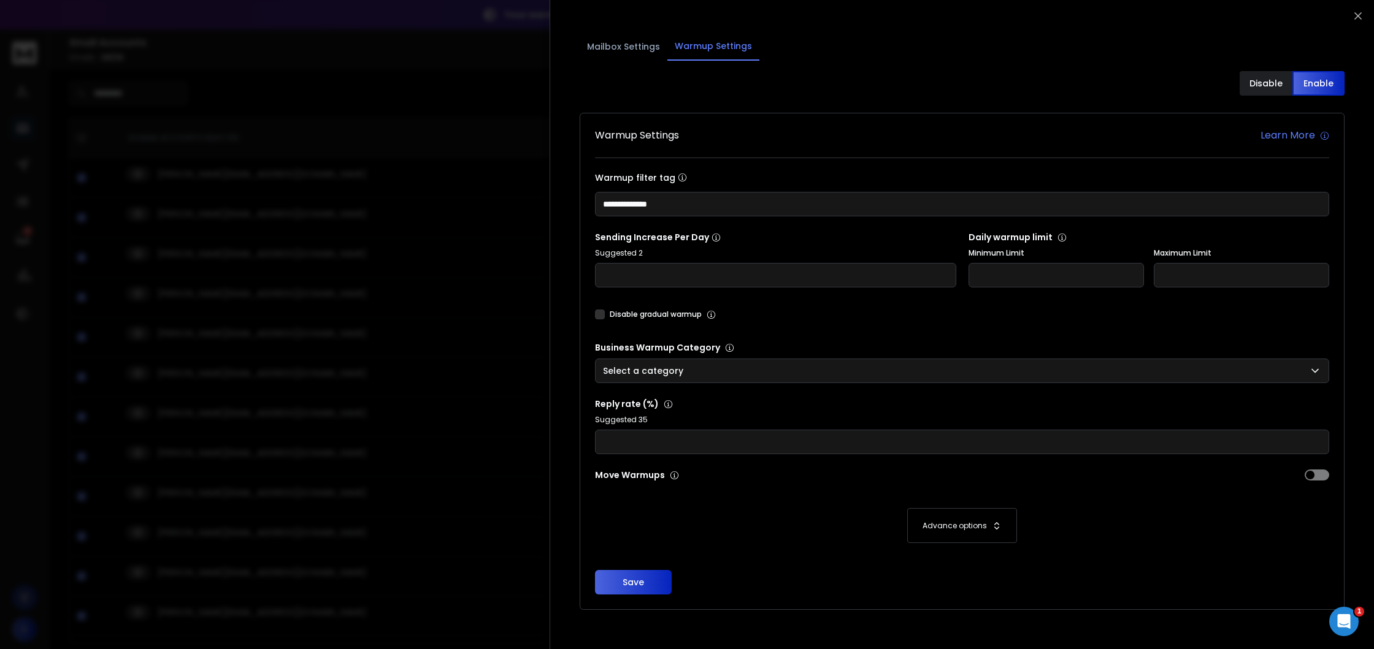
click at [1025, 266] on input "number" at bounding box center [1055, 275] width 175 height 25
type input "**"
click at [599, 315] on button "Disable gradual warmup" at bounding box center [600, 315] width 10 height 10
click at [599, 316] on button "Disable gradual warmup" at bounding box center [600, 315] width 10 height 10
click at [1225, 261] on div "Maximum Limit" at bounding box center [1241, 267] width 175 height 39
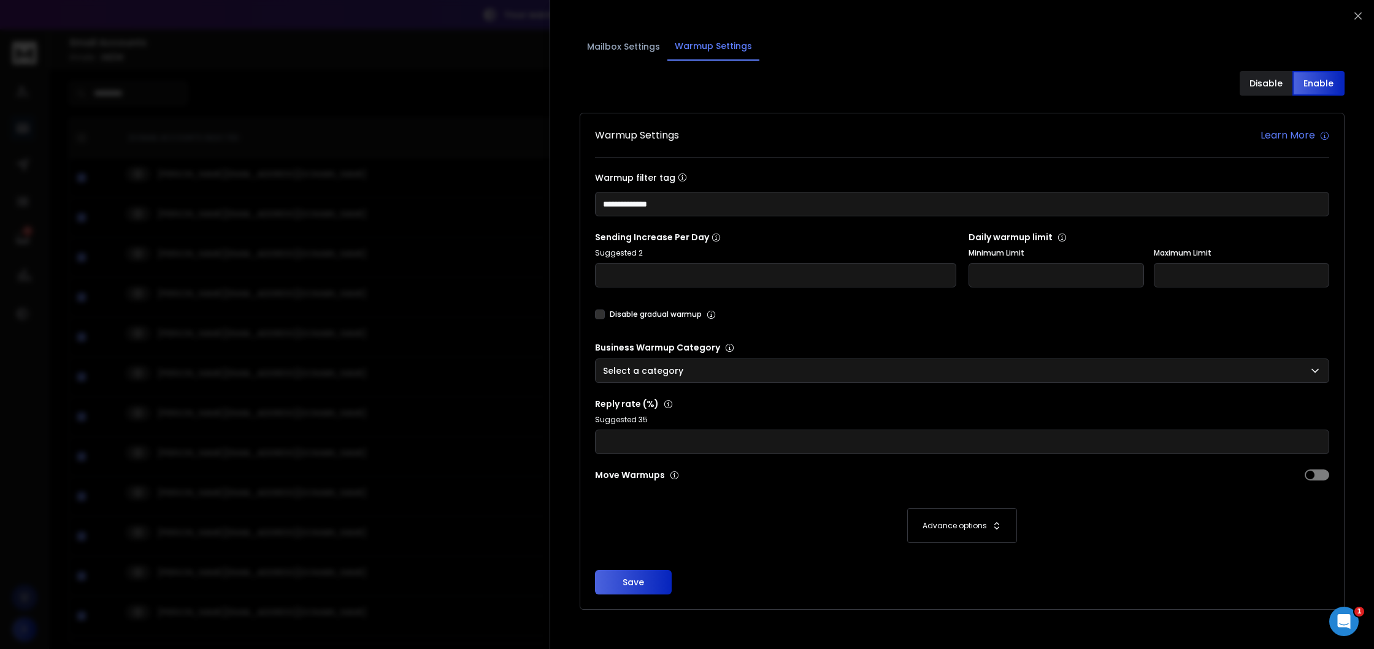
click at [1207, 279] on input "number" at bounding box center [1241, 275] width 175 height 25
click at [1196, 272] on input "number" at bounding box center [1241, 275] width 175 height 25
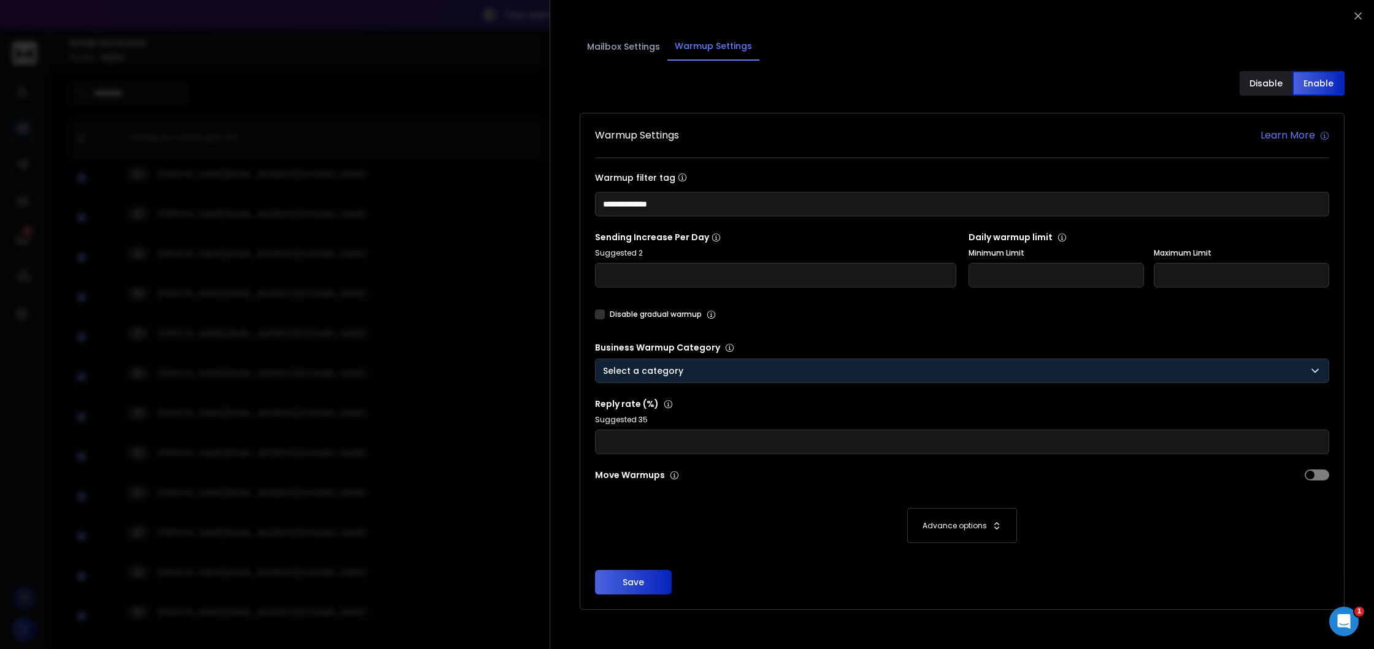
type input "**"
click at [689, 372] on div "Select a category" at bounding box center [962, 371] width 718 height 12
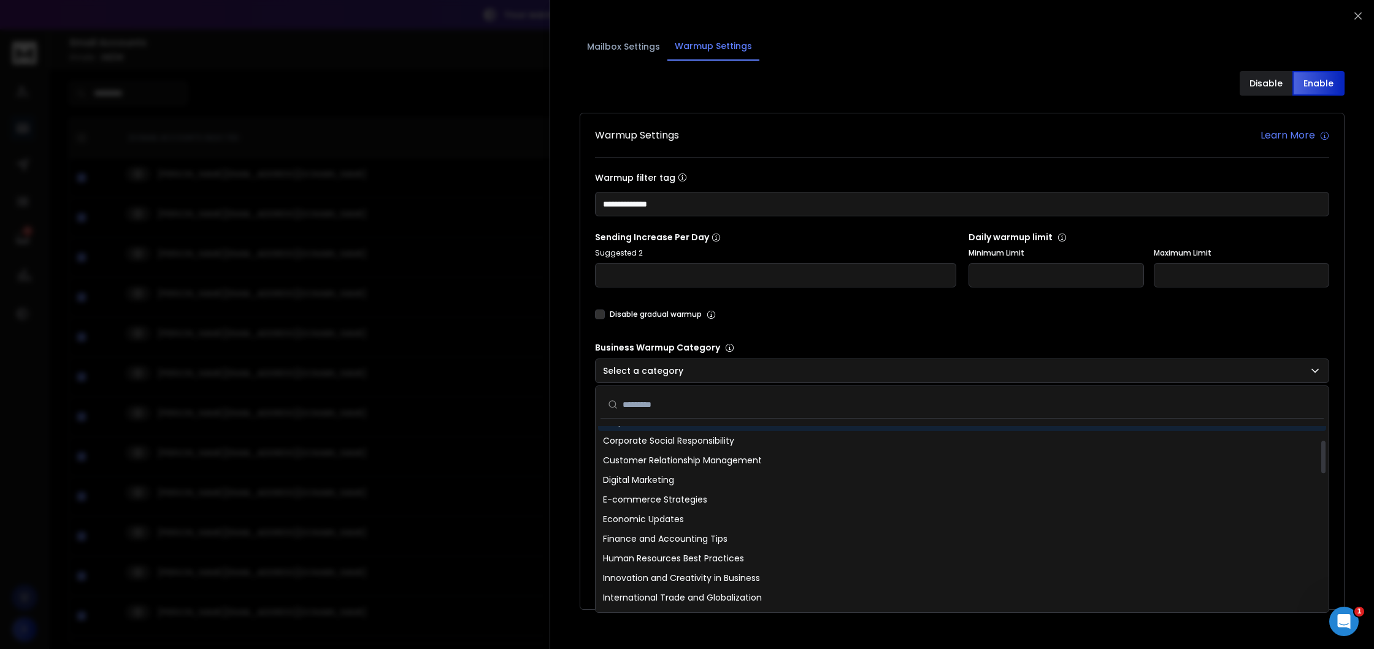
scroll to position [81, 0]
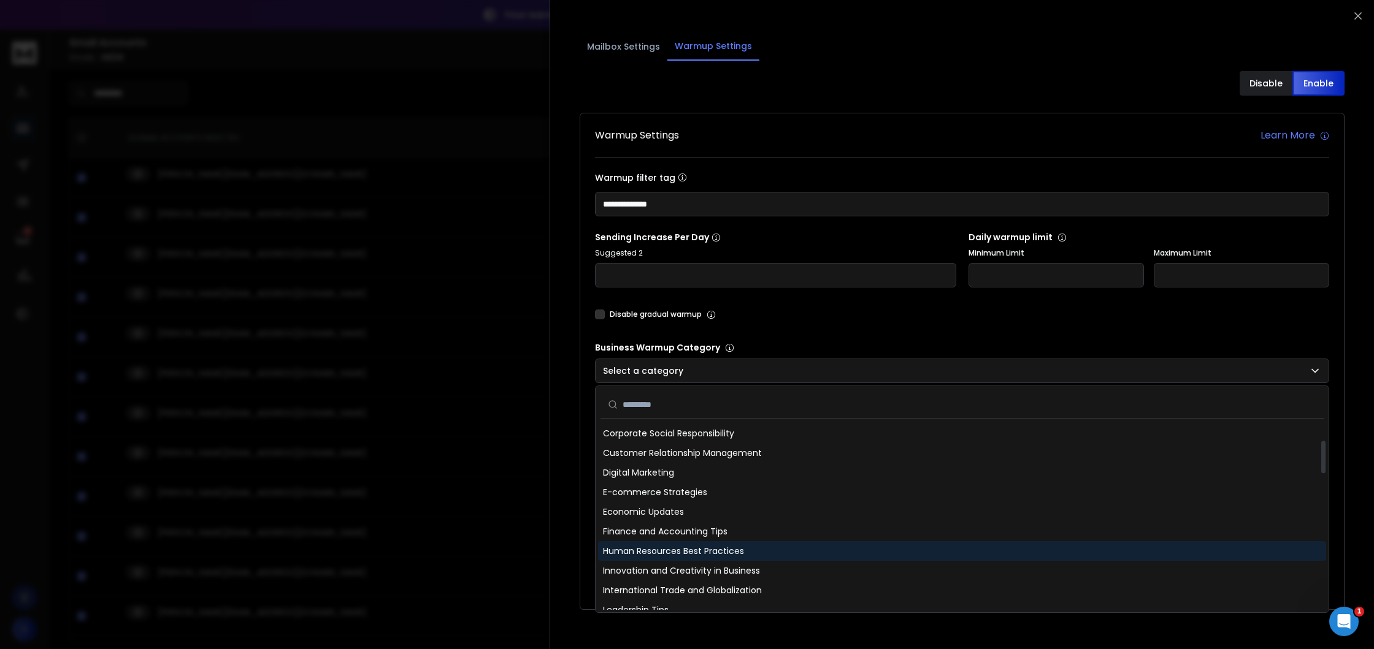
click at [670, 551] on span "Human Resources Best Practices" at bounding box center [673, 551] width 141 height 12
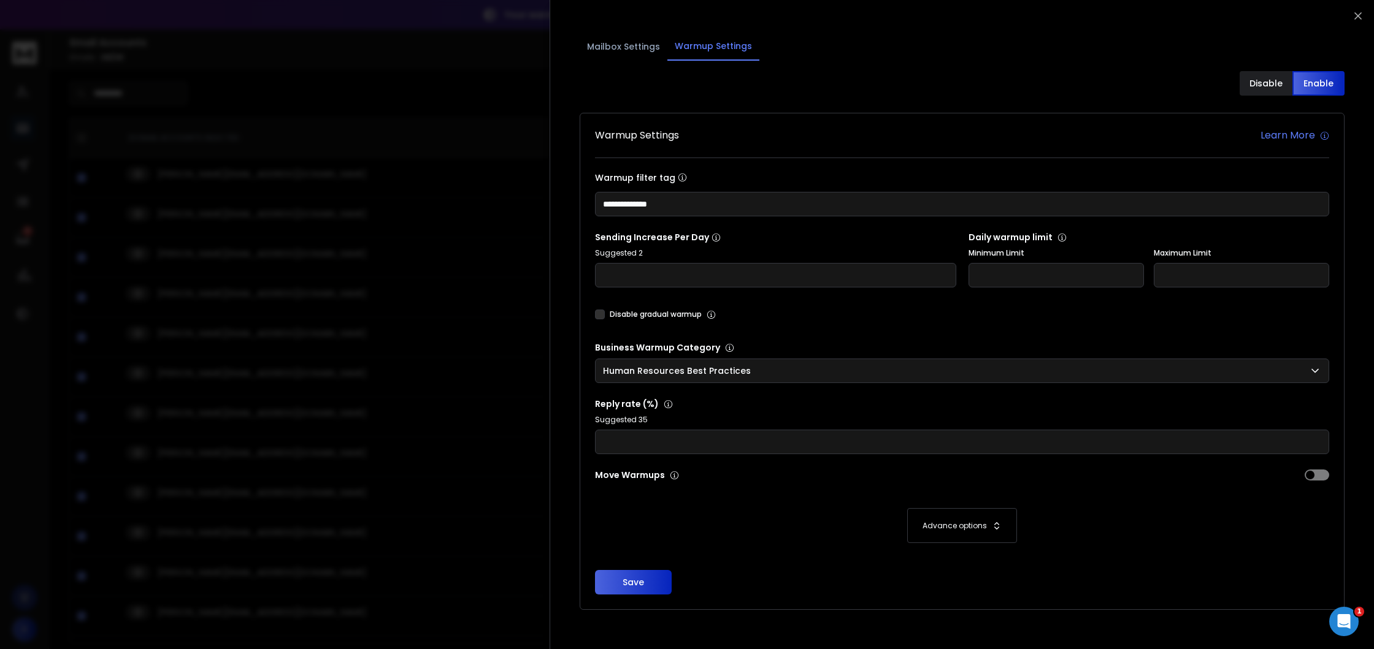
click at [647, 447] on input "number" at bounding box center [962, 442] width 734 height 25
type input "**"
click at [746, 485] on form "**********" at bounding box center [962, 361] width 734 height 467
click at [986, 523] on div "Advance options" at bounding box center [962, 525] width 110 height 35
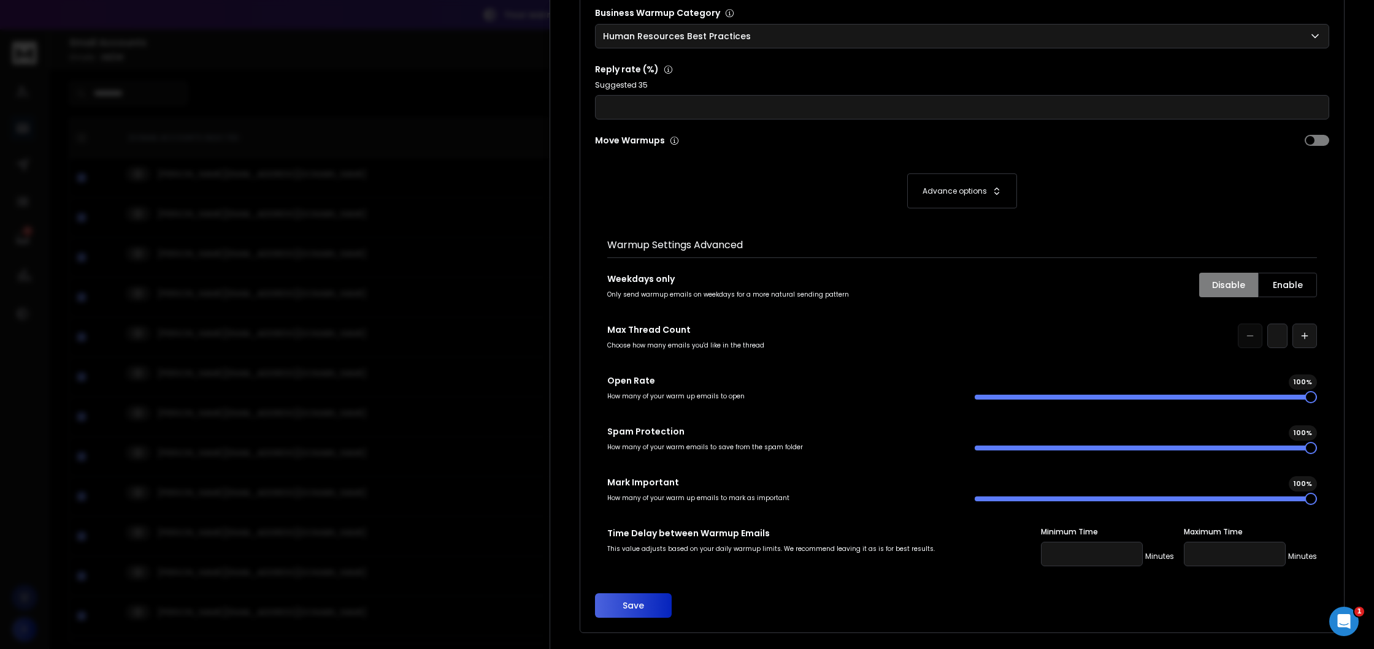
scroll to position [353, 0]
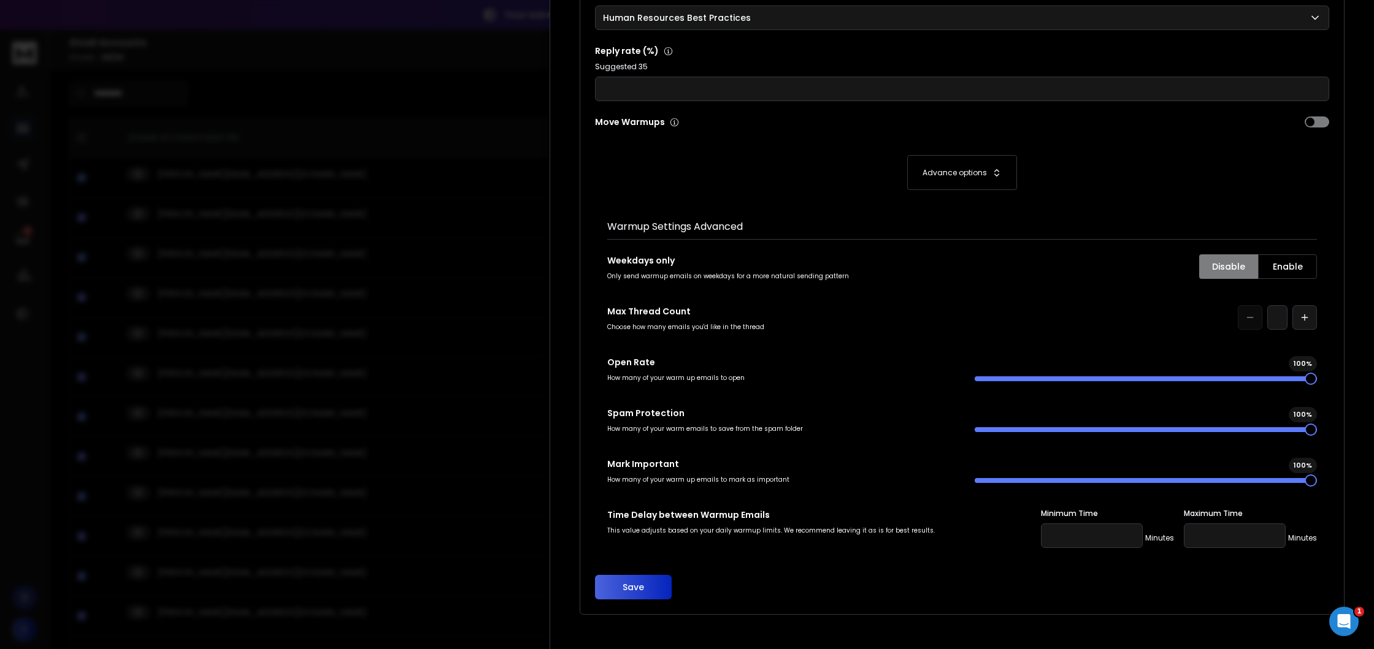
click at [644, 581] on button "Save" at bounding box center [633, 587] width 77 height 25
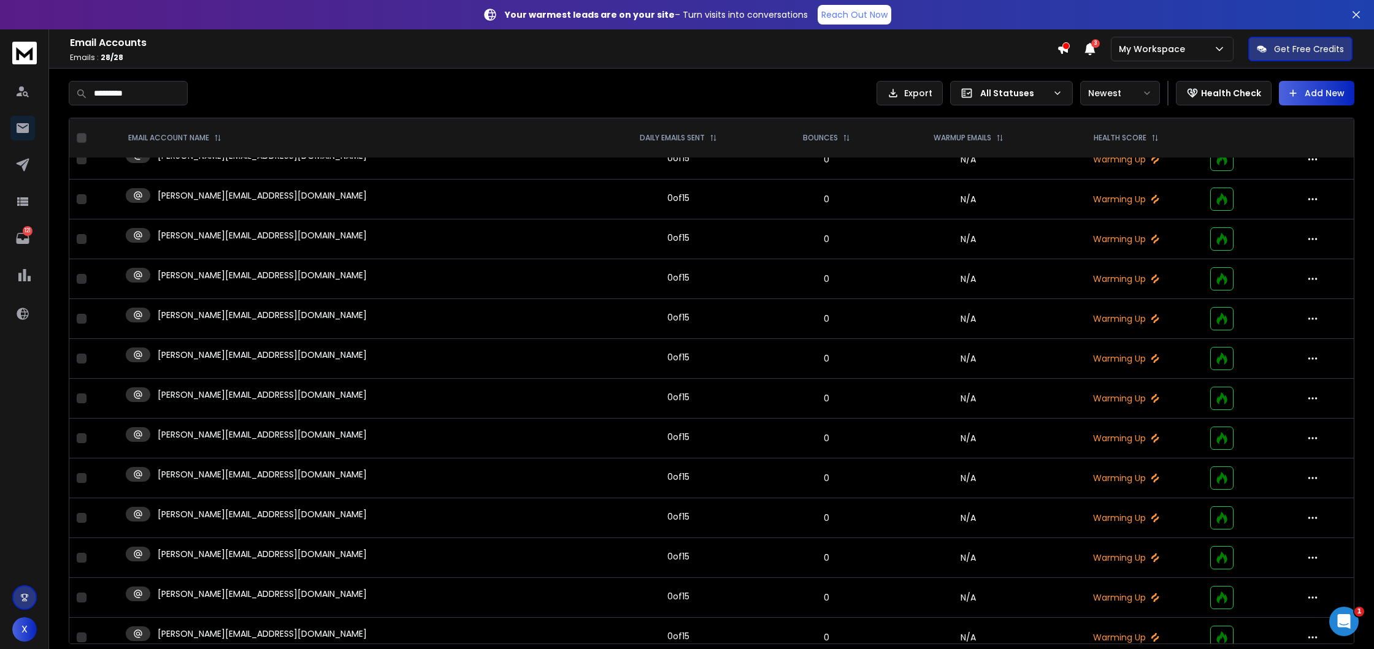
scroll to position [0, 0]
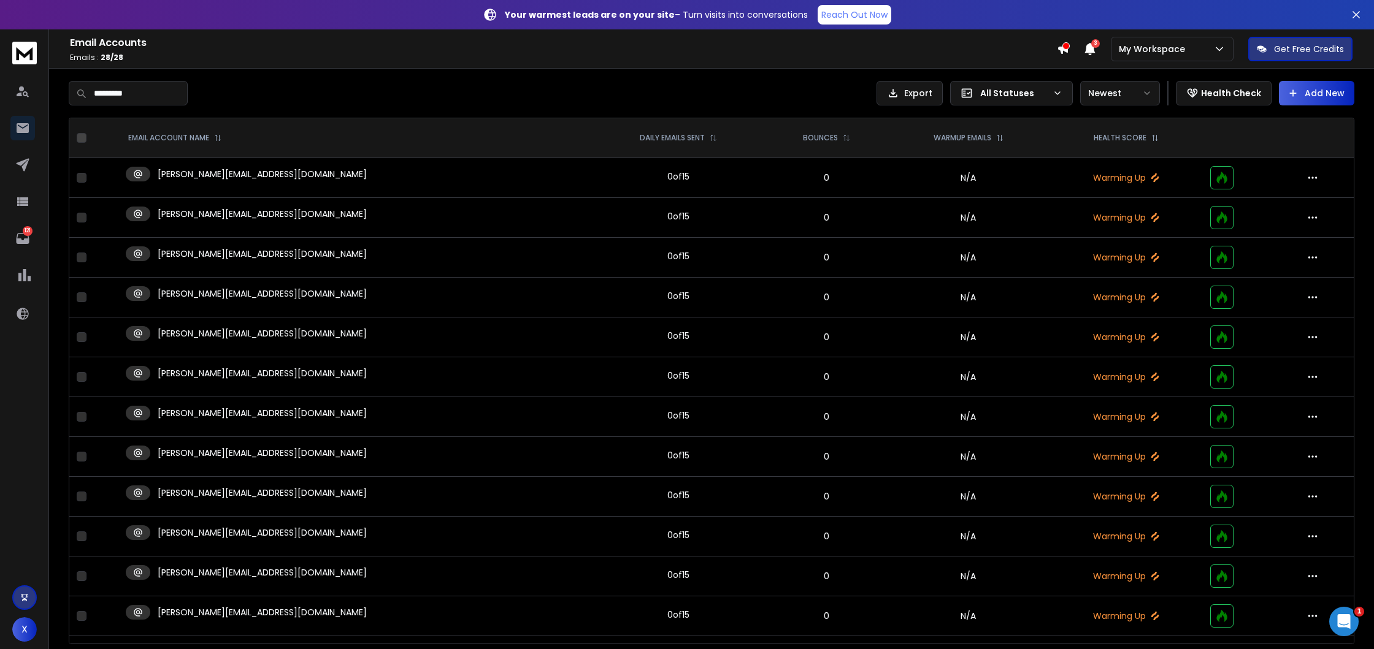
click at [156, 102] on input "*********" at bounding box center [128, 93] width 119 height 25
type input "****"
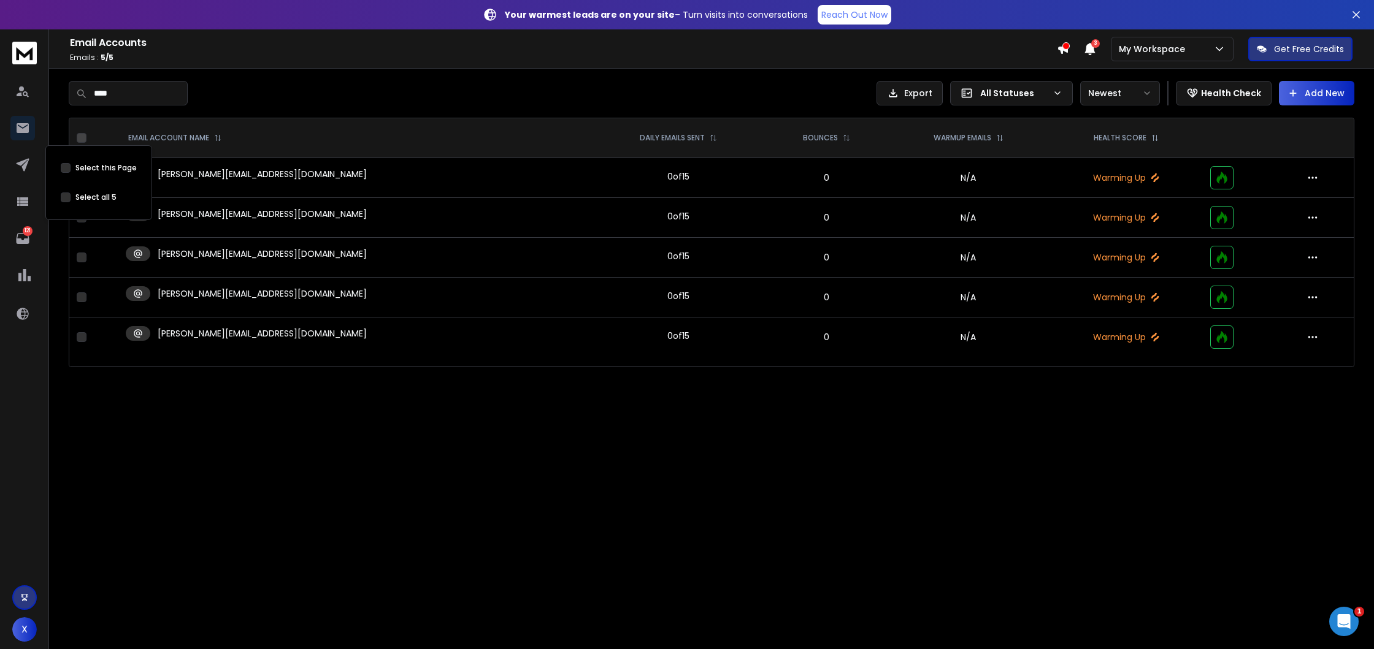
click at [81, 139] on button "Select this Page" at bounding box center [82, 138] width 10 height 10
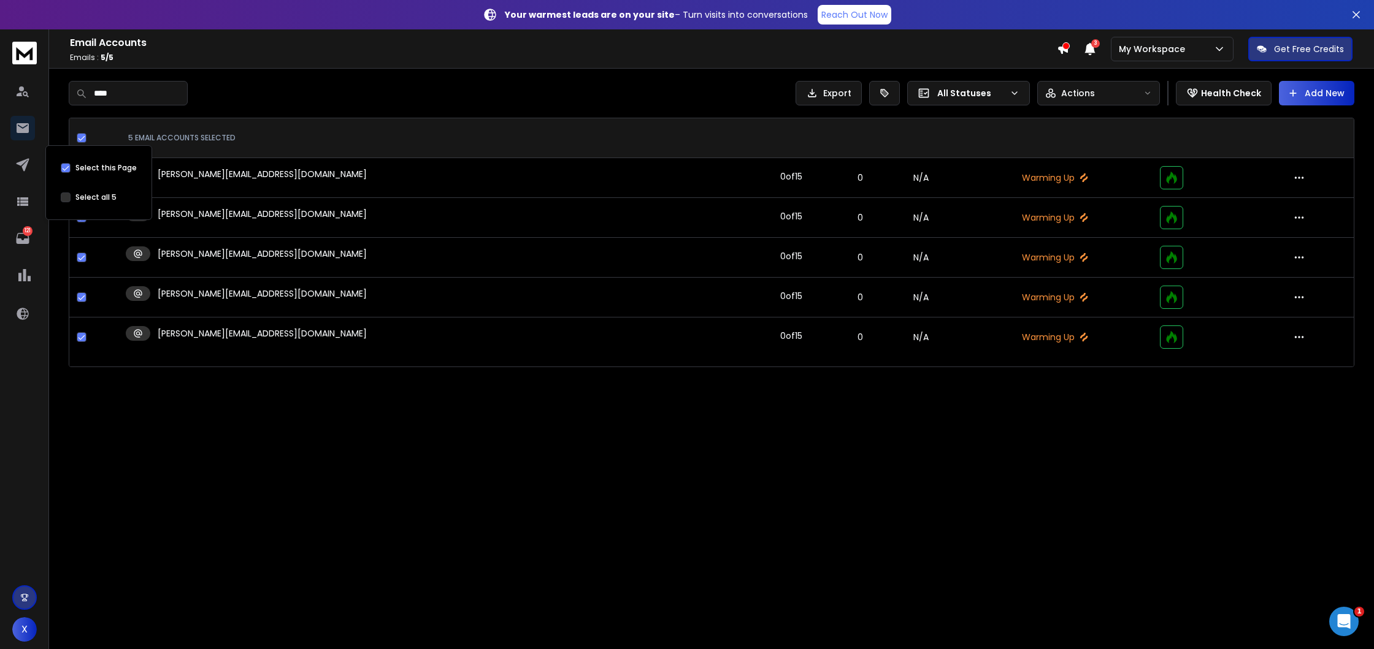
click at [90, 199] on label "Select all 5" at bounding box center [95, 198] width 41 height 10
click at [1127, 96] on div "Actions" at bounding box center [1091, 93] width 93 height 12
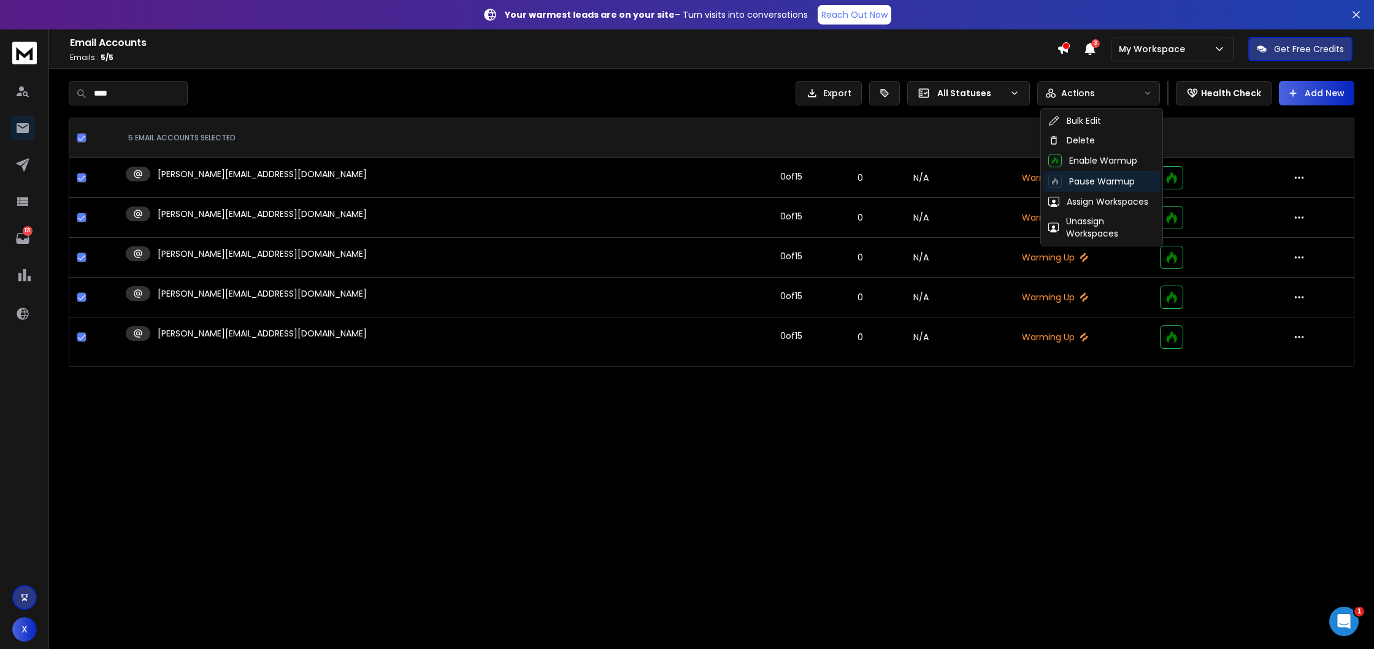
click at [1098, 182] on div "Pause Warmup" at bounding box center [1091, 181] width 86 height 13
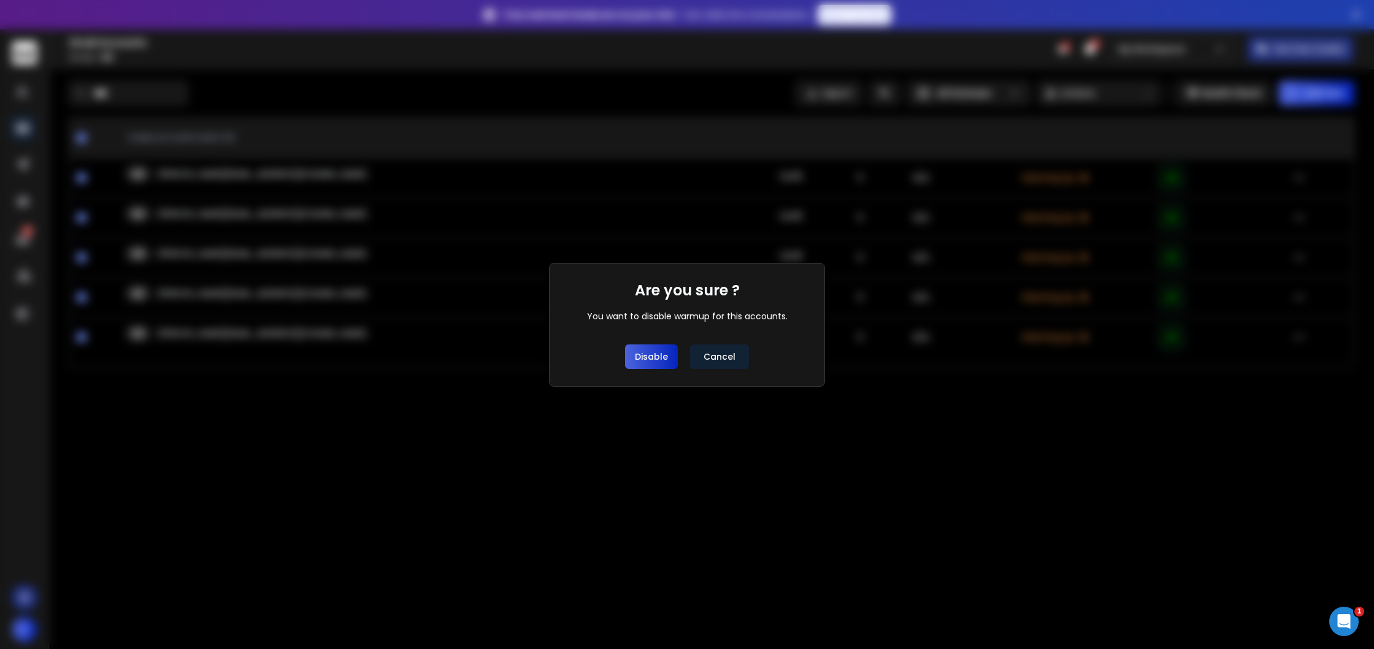
click at [664, 360] on button "Disable" at bounding box center [651, 357] width 53 height 25
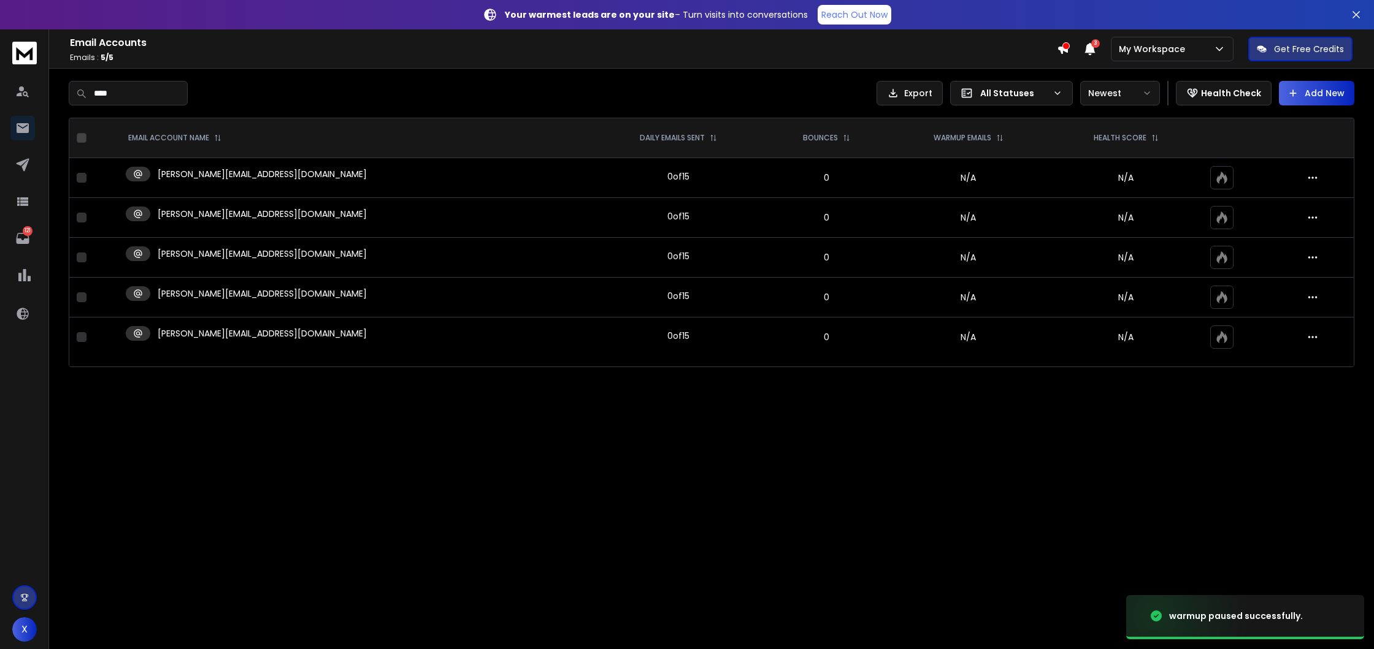
click at [667, 420] on div "Your warmest leads are on your site – Turn visits into conversations Reach Out …" at bounding box center [687, 324] width 1374 height 649
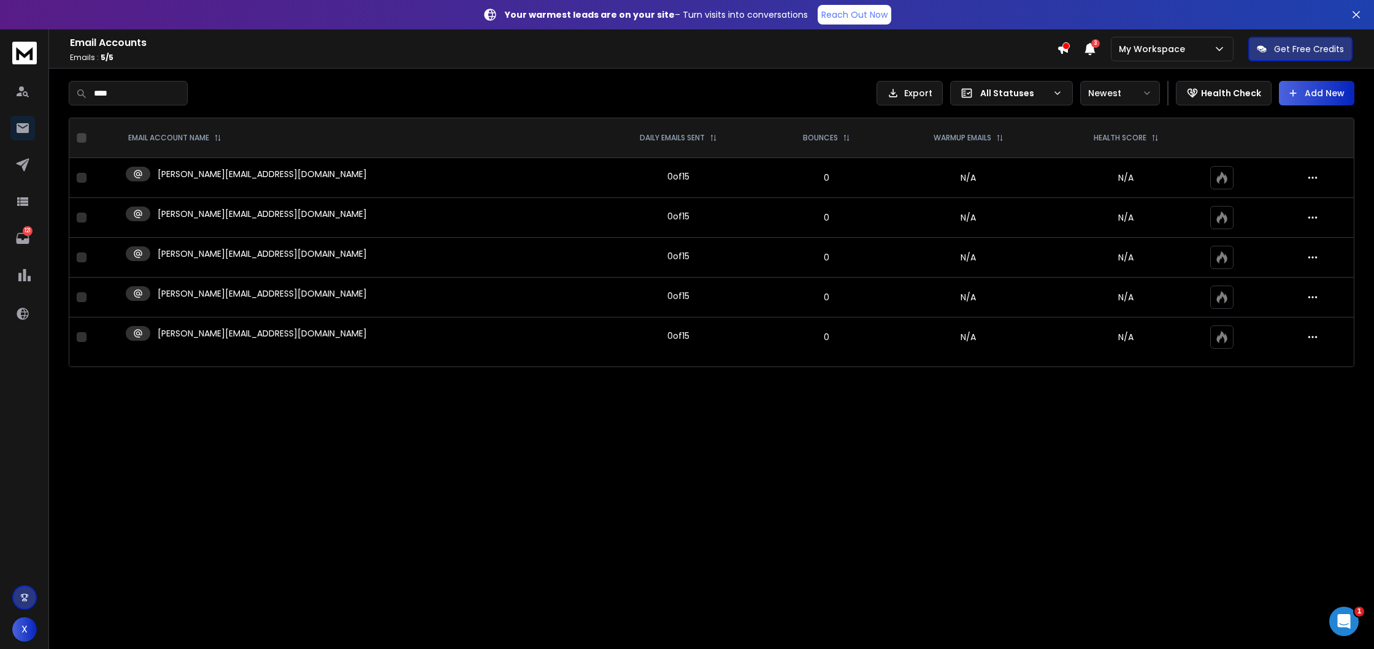
click at [667, 420] on div "Your warmest leads are on your site – Turn visits into conversations Reach Out …" at bounding box center [687, 324] width 1374 height 649
drag, startPoint x: 25, startPoint y: 128, endPoint x: 155, endPoint y: 142, distance: 131.4
click at [25, 128] on icon at bounding box center [23, 128] width 12 height 10
click at [1351, 13] on icon at bounding box center [1355, 14] width 11 height 11
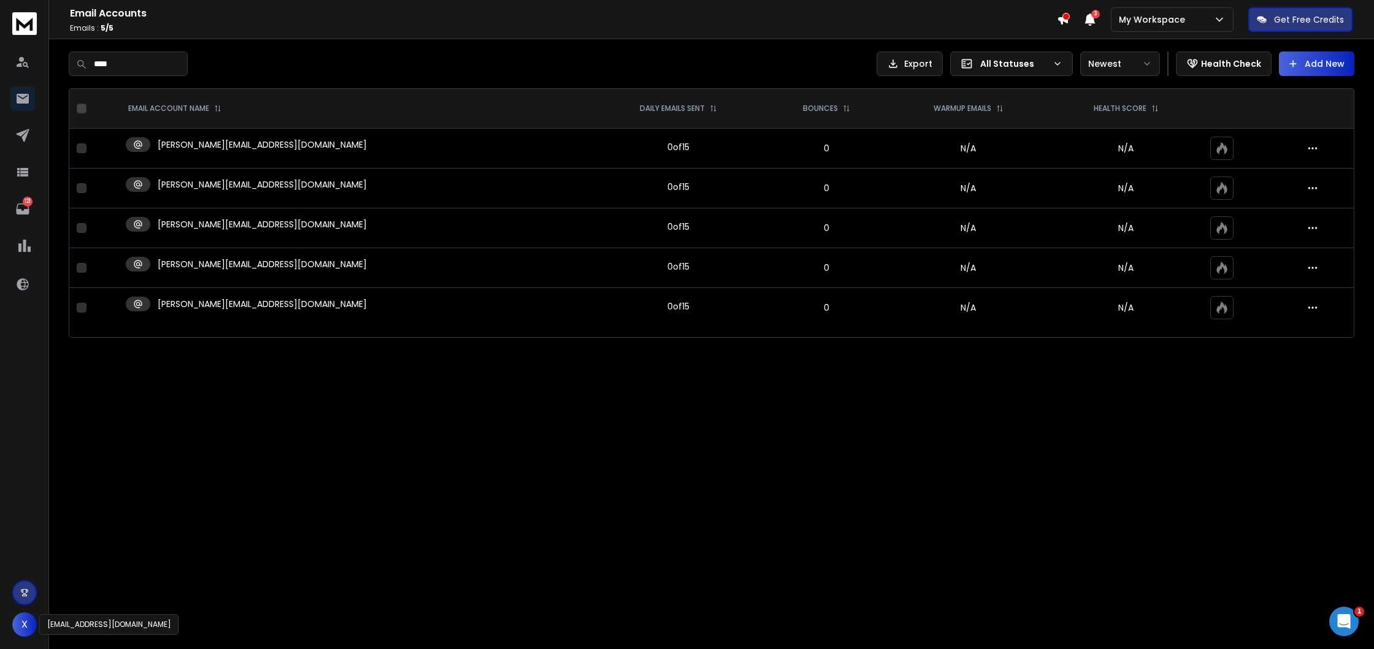
click at [21, 627] on span "X" at bounding box center [24, 625] width 25 height 25
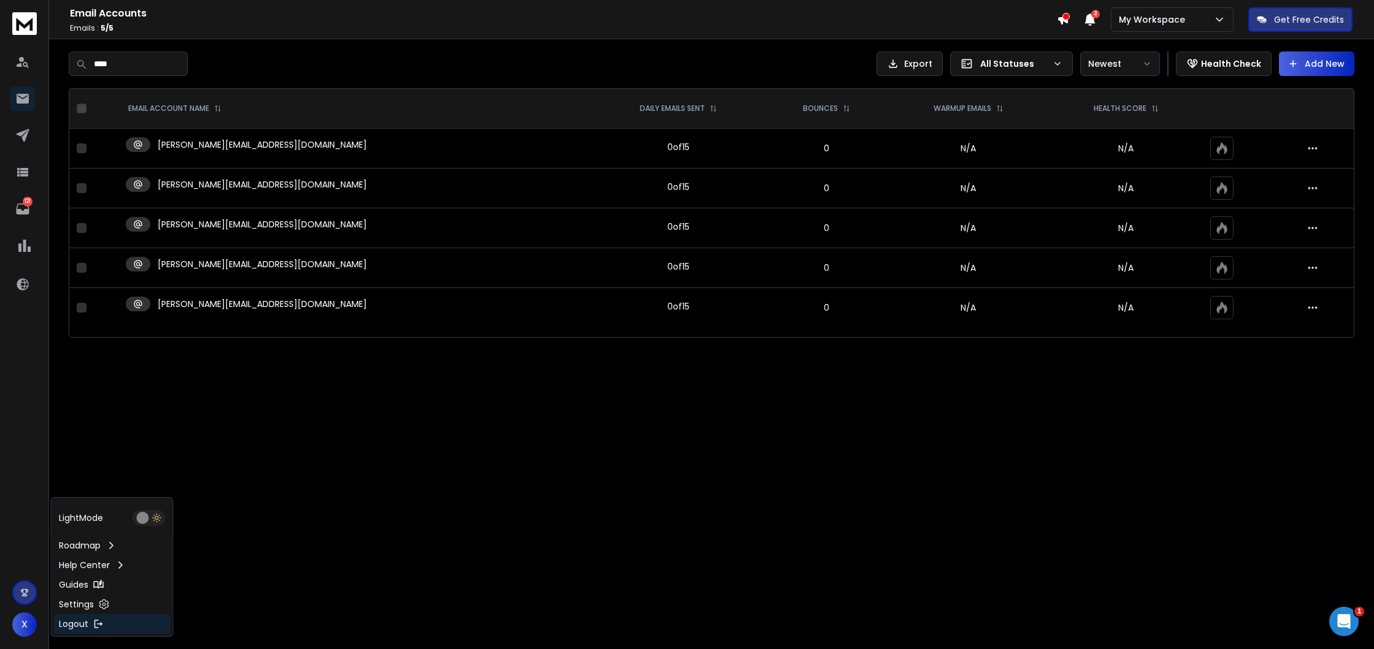
click at [91, 623] on div "Logout" at bounding box center [112, 625] width 117 height 20
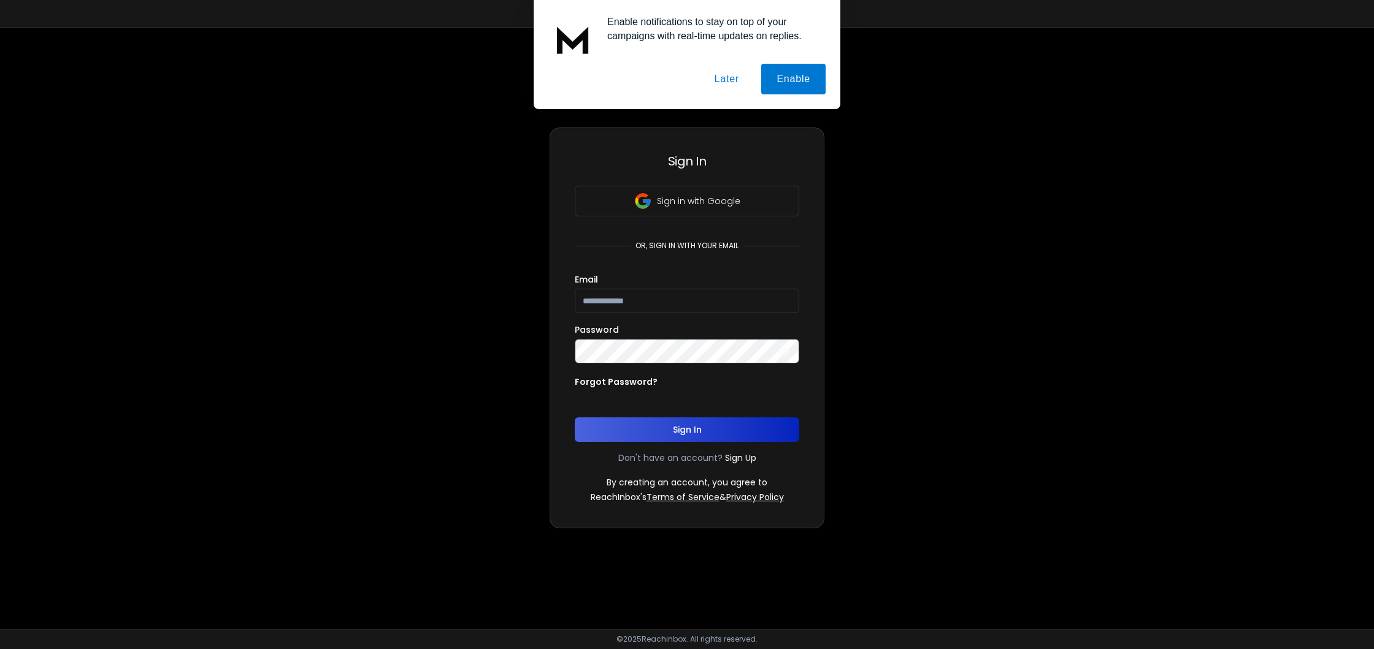
type input "**********"
click at [720, 82] on button "Later" at bounding box center [726, 79] width 55 height 31
